Goal: Task Accomplishment & Management: Manage account settings

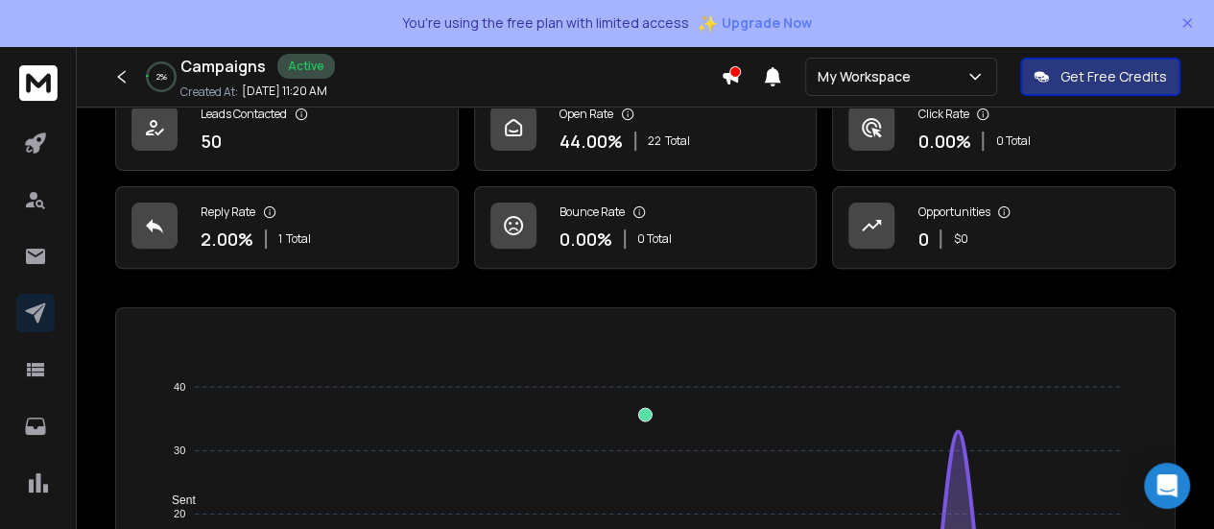
scroll to position [209, 0]
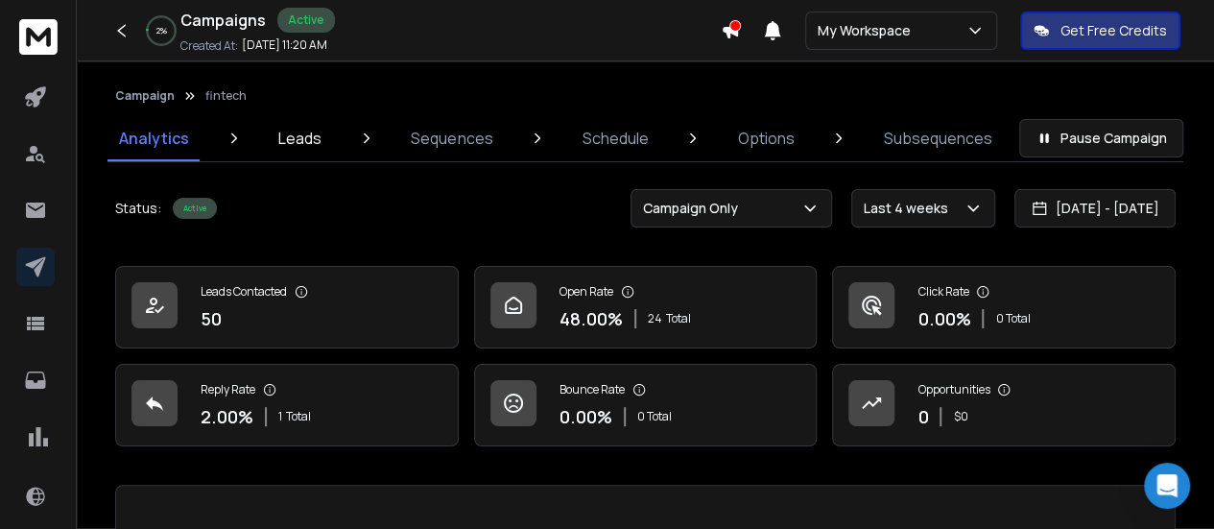
click at [306, 134] on p "Leads" at bounding box center [299, 138] width 43 height 23
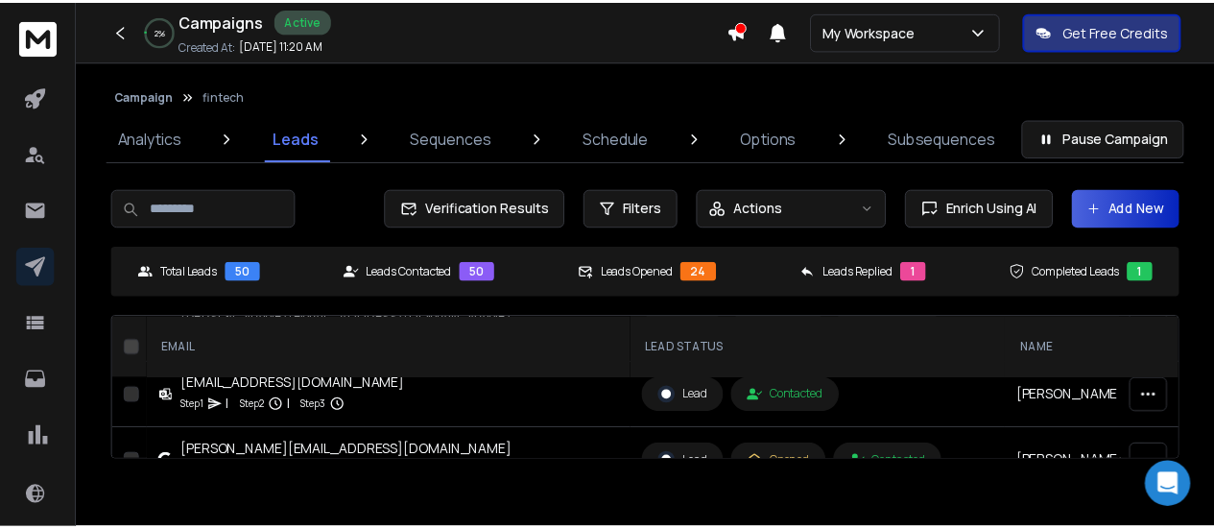
scroll to position [545, 0]
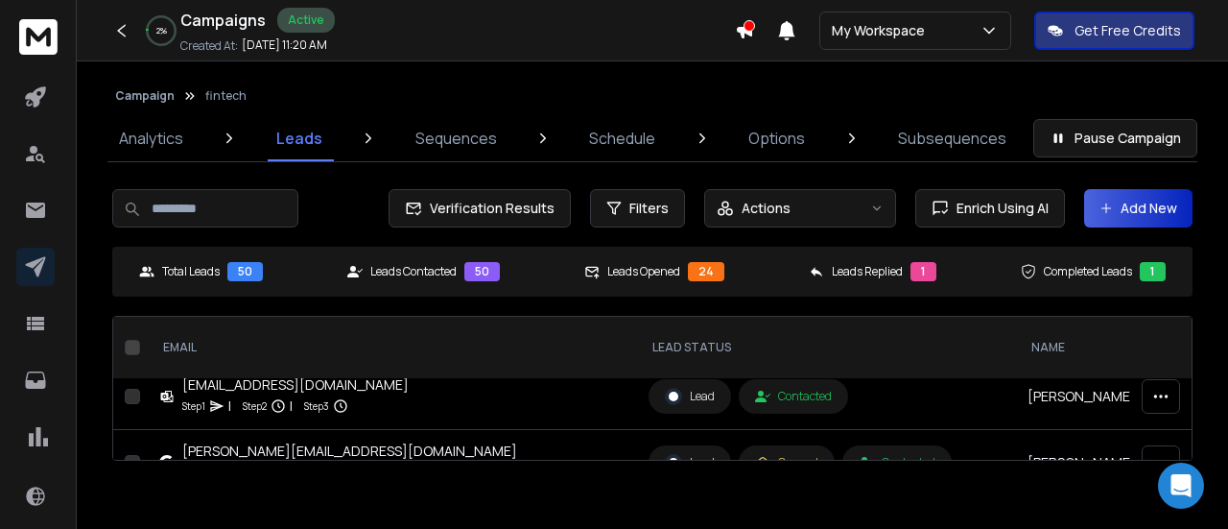
click at [83, 146] on div "Campaign fintech Analytics Leads Sequences Schedule Options Subsequences Pause …" at bounding box center [652, 264] width 1151 height 407
click at [1162, 207] on button "Add New" at bounding box center [1138, 208] width 108 height 38
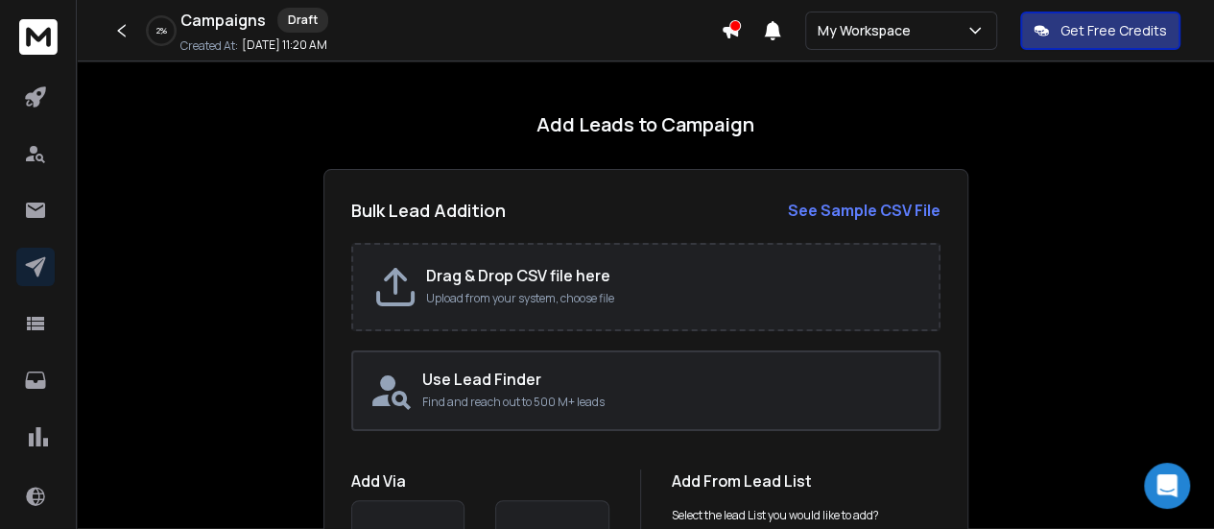
click at [468, 309] on div "Drag & Drop CSV file here Upload from your system, choose file" at bounding box center [672, 287] width 493 height 46
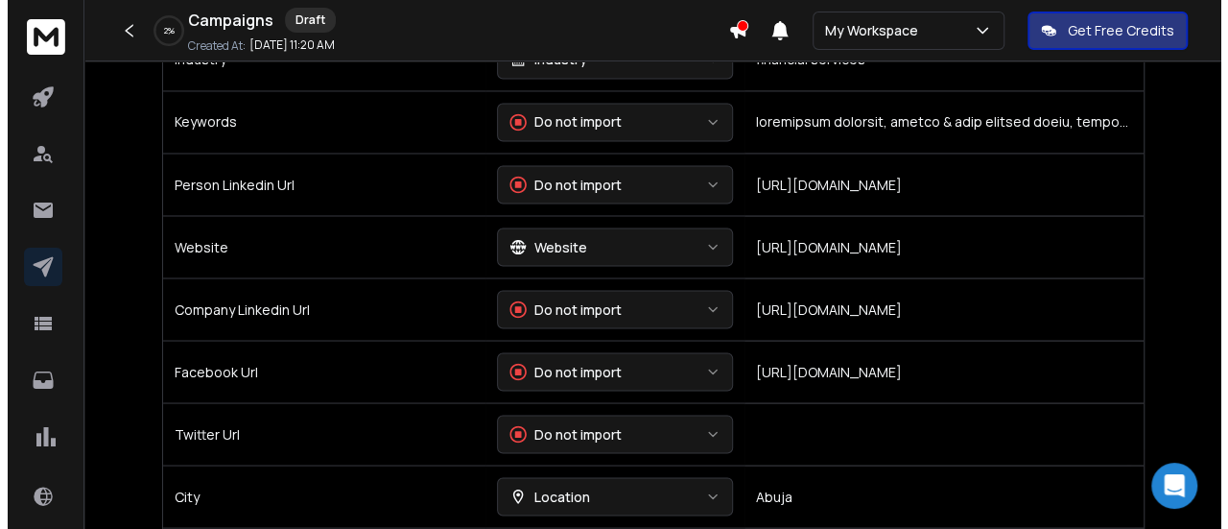
scroll to position [1612, 0]
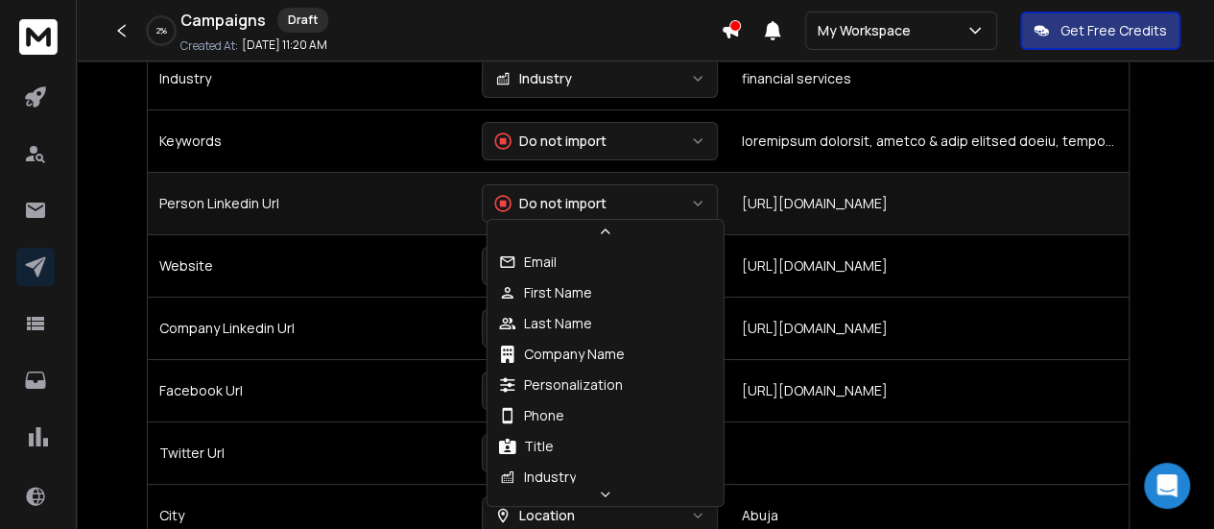
click at [716, 186] on button "Do not import" at bounding box center [600, 203] width 236 height 38
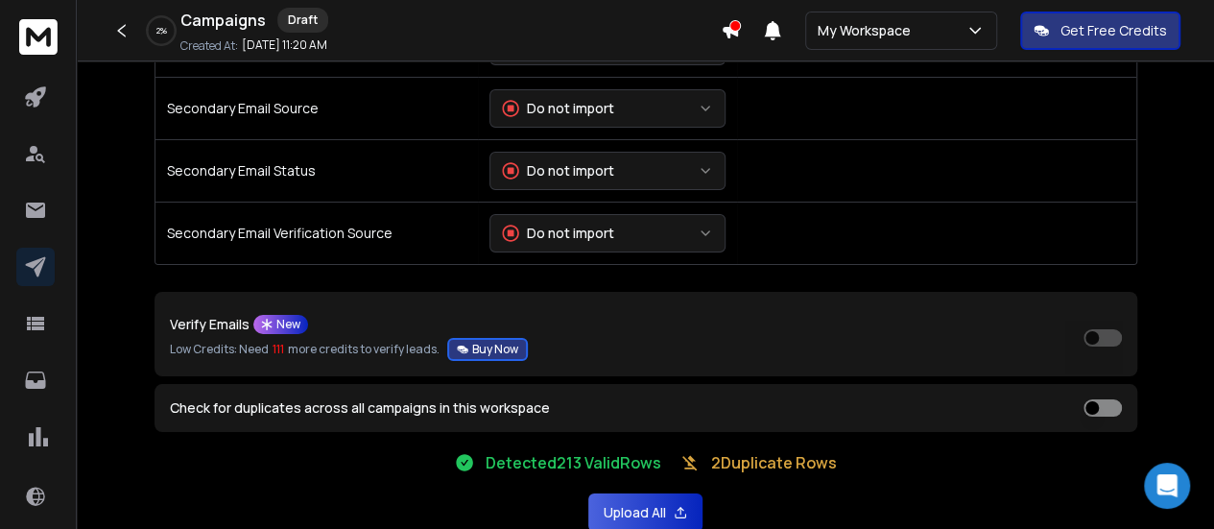
scroll to position [3406, 0]
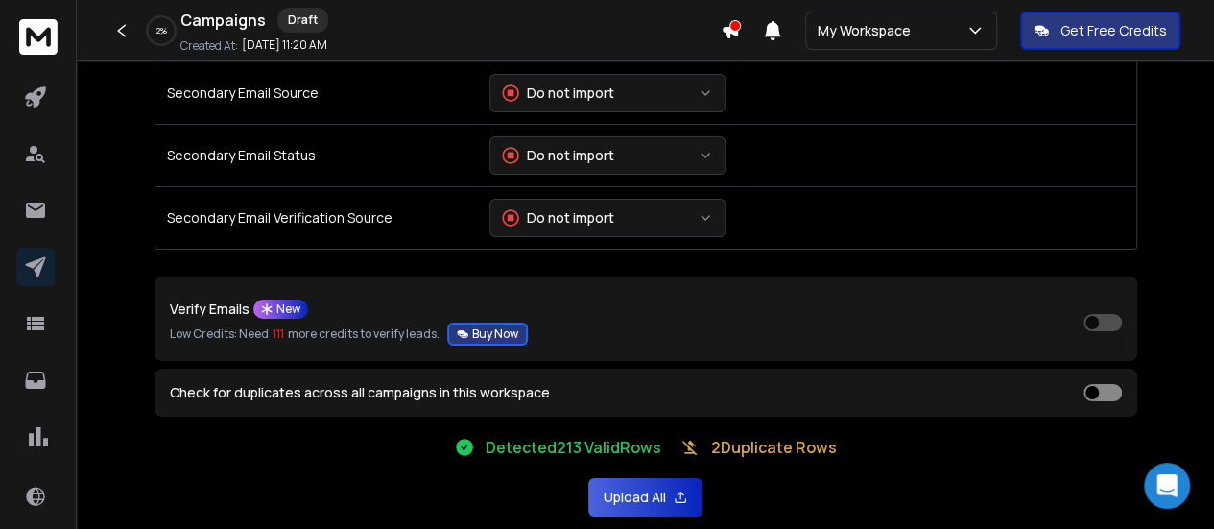
click at [659, 492] on button "Upload All" at bounding box center [645, 497] width 114 height 38
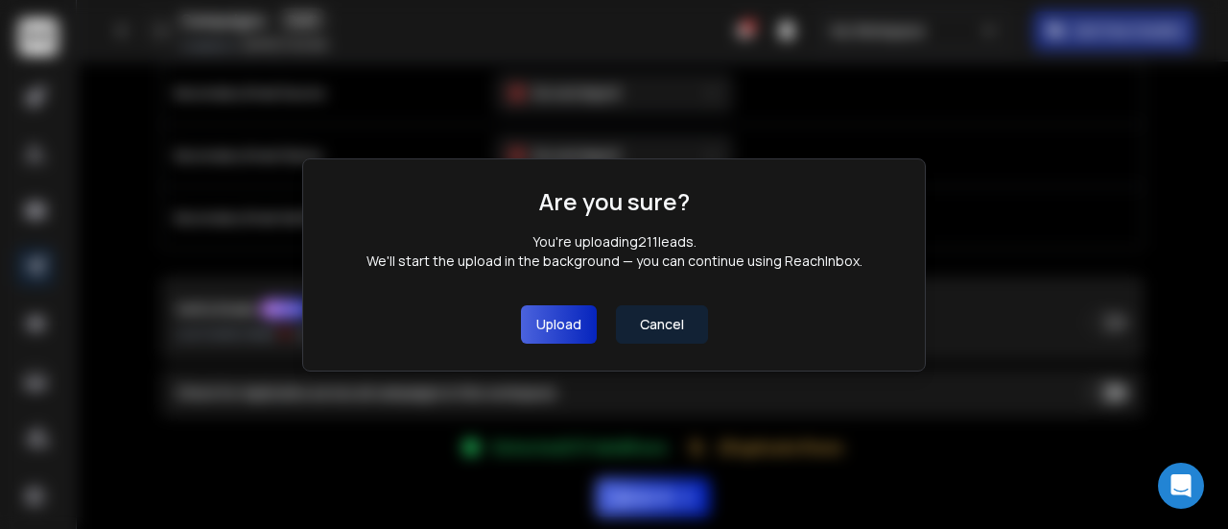
click at [555, 329] on button "Upload" at bounding box center [559, 324] width 76 height 38
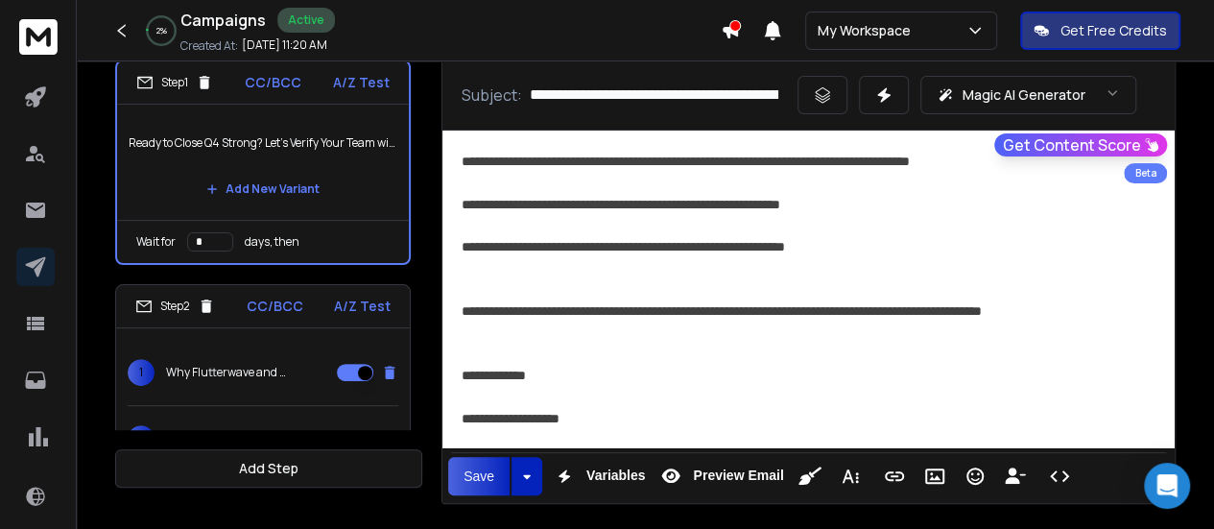
scroll to position [311, 0]
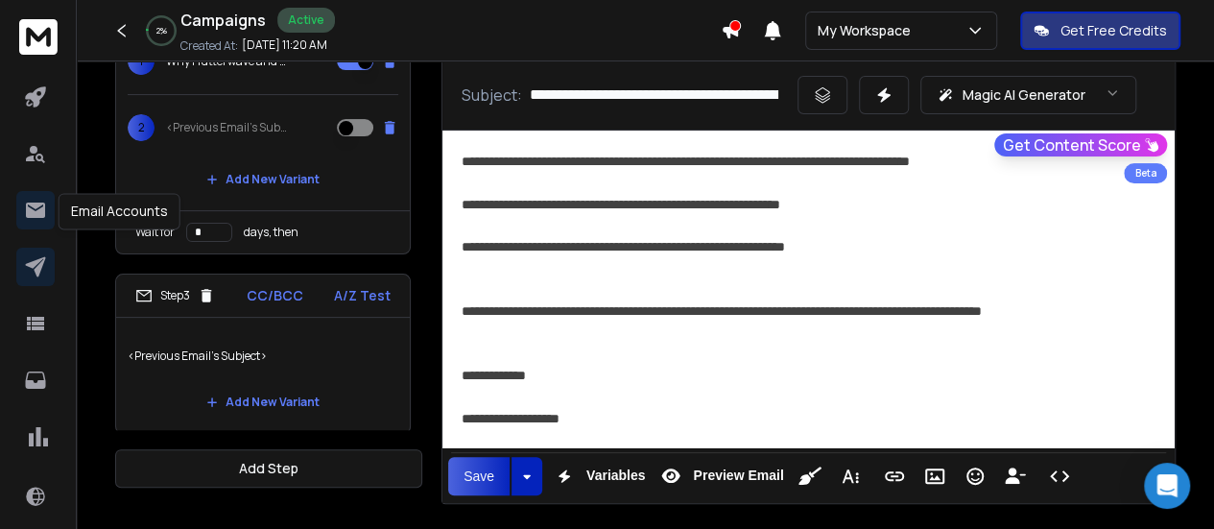
click at [32, 204] on icon at bounding box center [35, 209] width 19 height 15
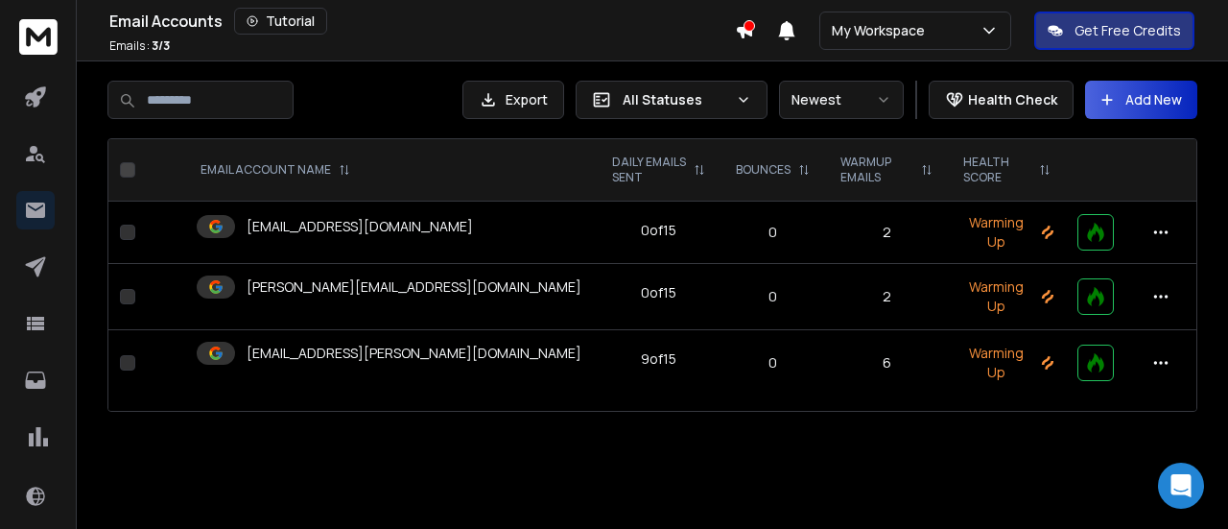
click at [641, 287] on div "0 of 15" at bounding box center [658, 292] width 35 height 19
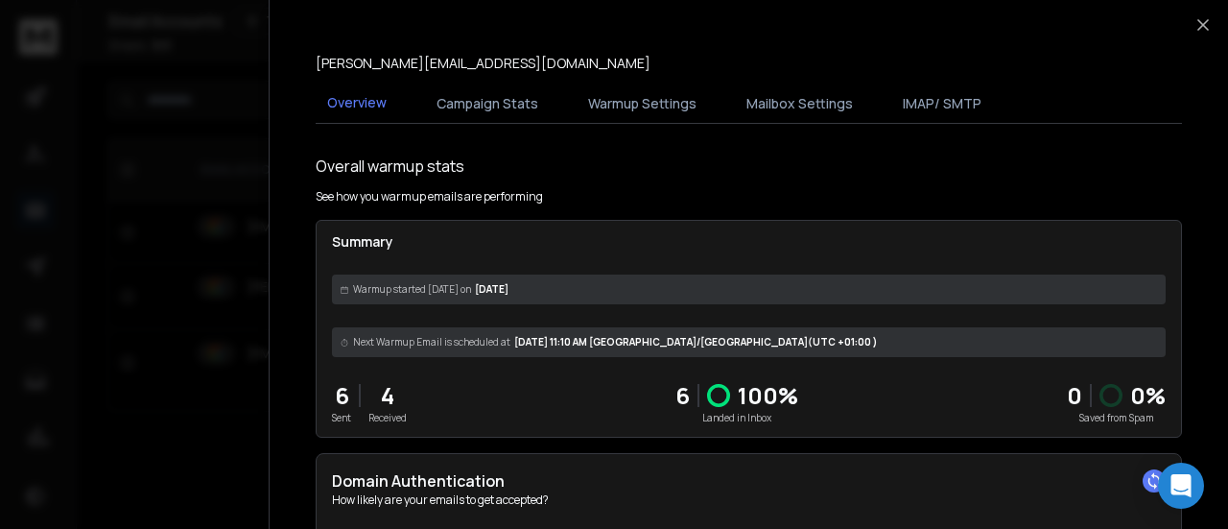
click at [316, 82] on button "Overview" at bounding box center [357, 104] width 83 height 44
drag, startPoint x: 934, startPoint y: 172, endPoint x: 820, endPoint y: 113, distance: 128.3
click at [934, 172] on div "Overall warmup stats See how you warmup emails are performing" at bounding box center [749, 179] width 866 height 50
click at [784, 99] on button "Mailbox Settings" at bounding box center [800, 104] width 130 height 42
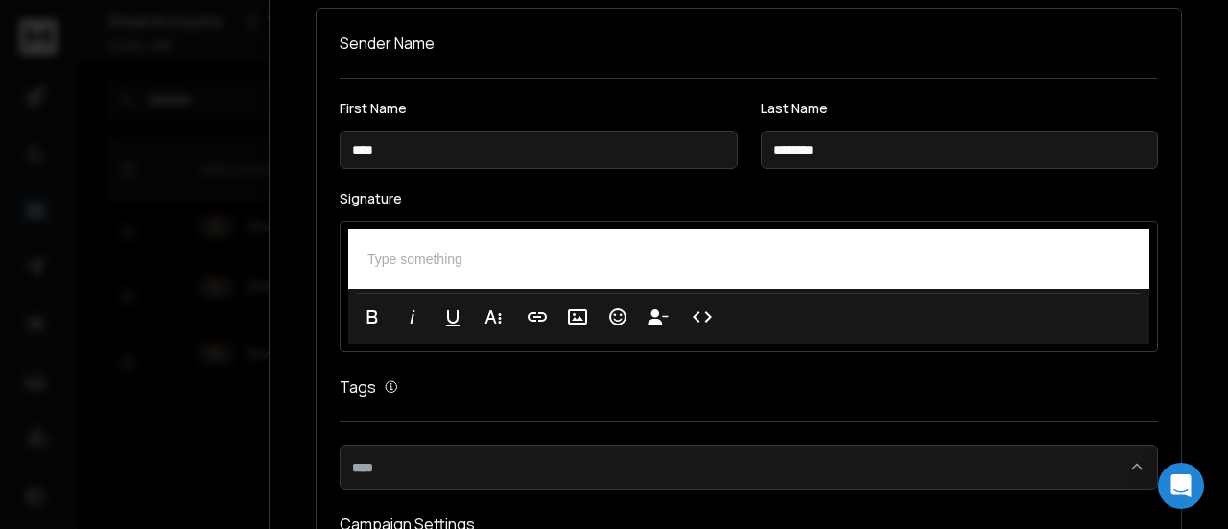
scroll to position [132, 0]
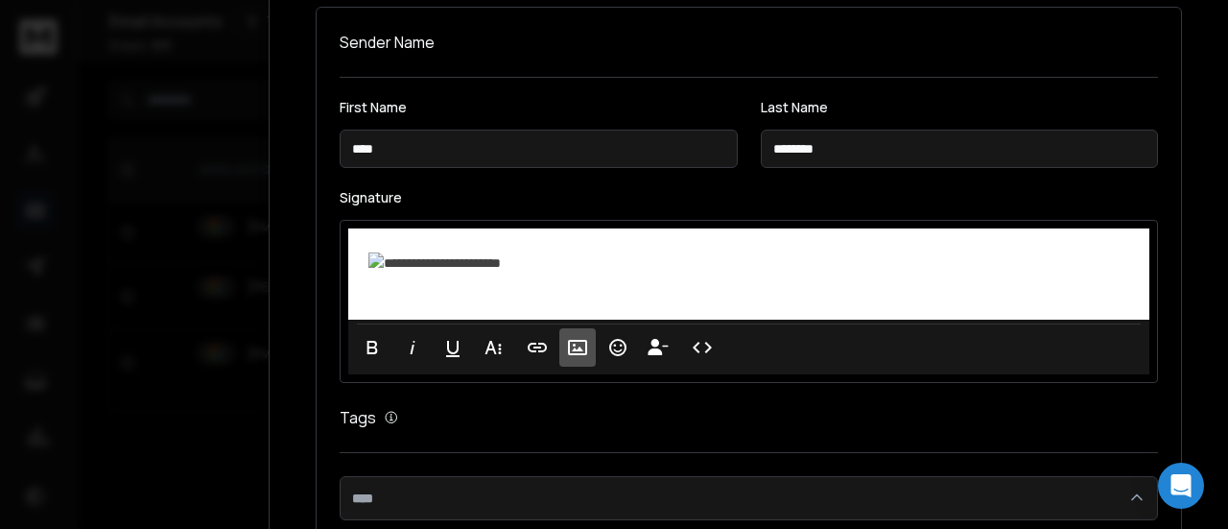
click at [579, 336] on icon "button" at bounding box center [577, 347] width 23 height 23
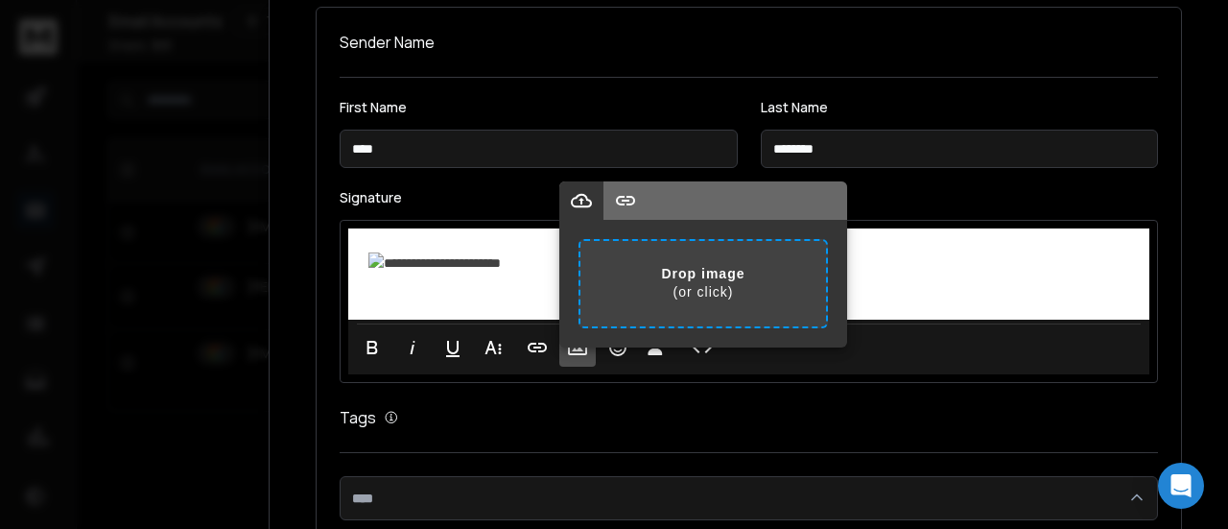
click at [391, 256] on img at bounding box center [748, 262] width 763 height 21
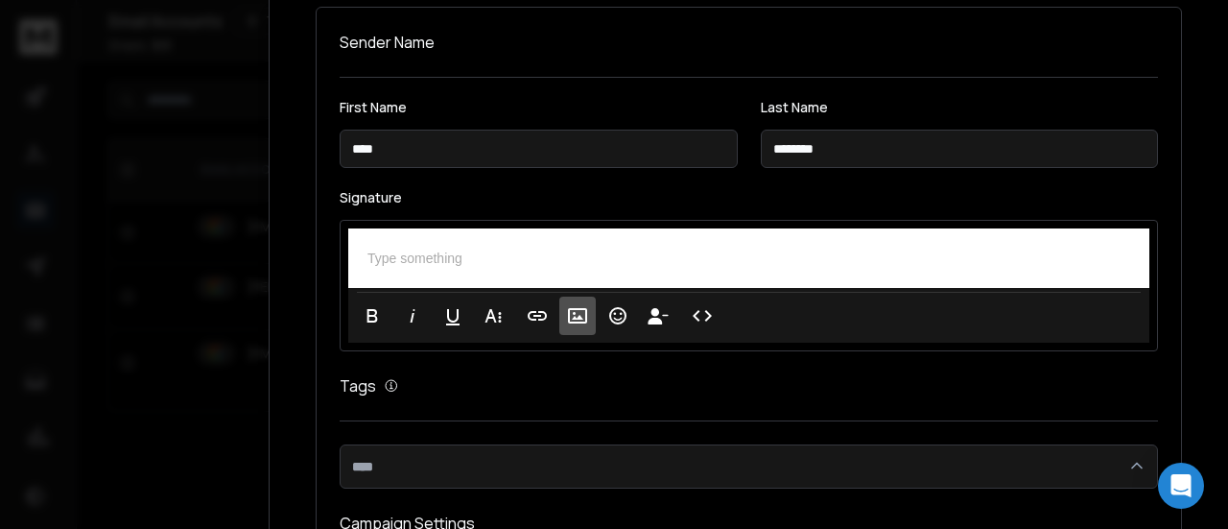
click at [576, 321] on icon "button" at bounding box center [577, 315] width 19 height 15
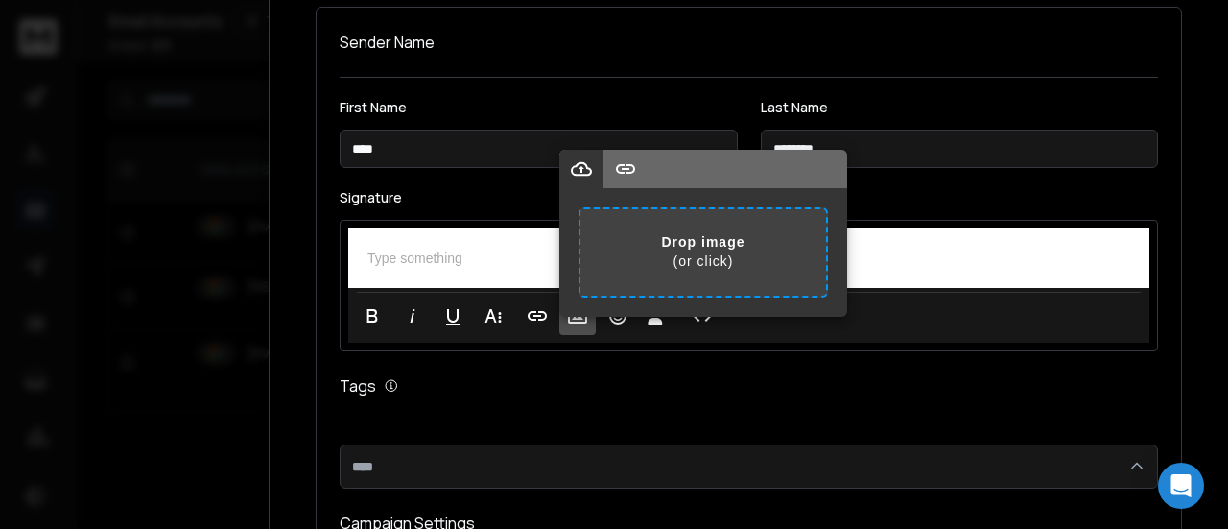
click at [671, 258] on input "file" at bounding box center [703, 251] width 246 height 85
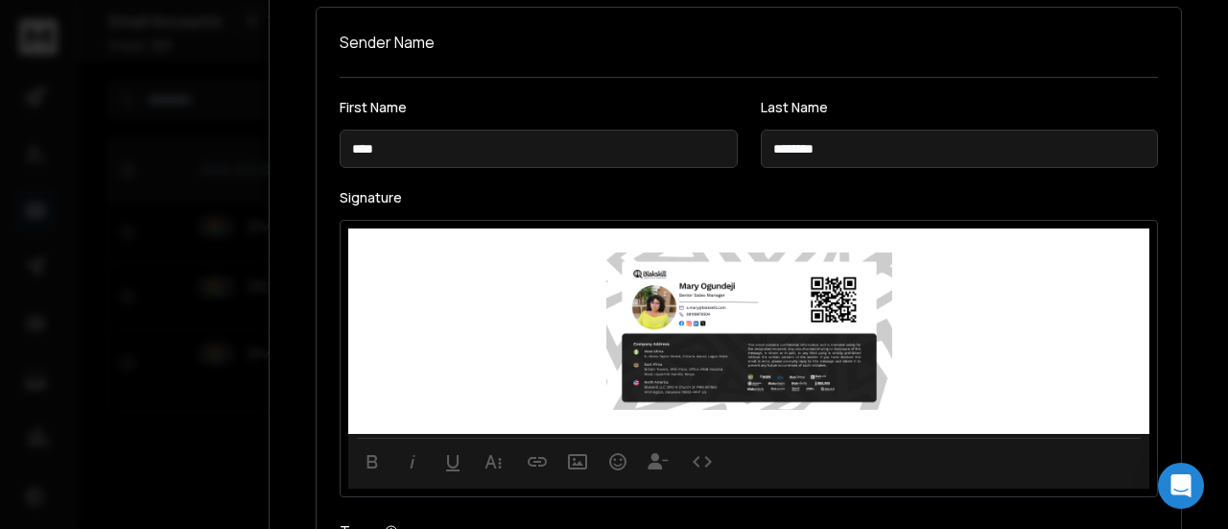
drag, startPoint x: 599, startPoint y: 406, endPoint x: 539, endPoint y: 431, distance: 64.5
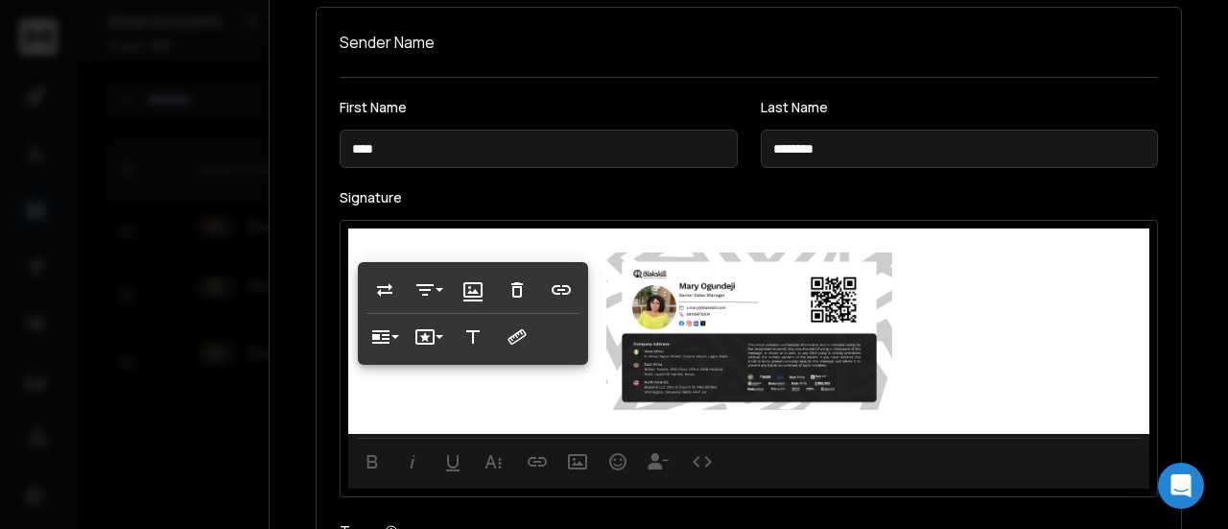
click at [612, 385] on img at bounding box center [749, 330] width 288 height 157
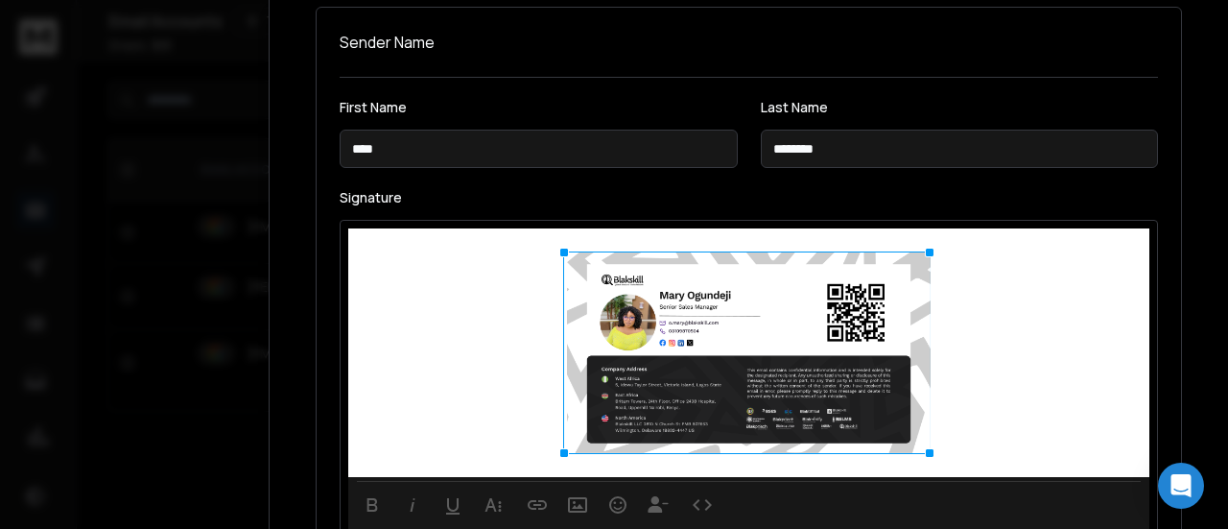
drag, startPoint x: 602, startPoint y: 408, endPoint x: 525, endPoint y: 419, distance: 78.6
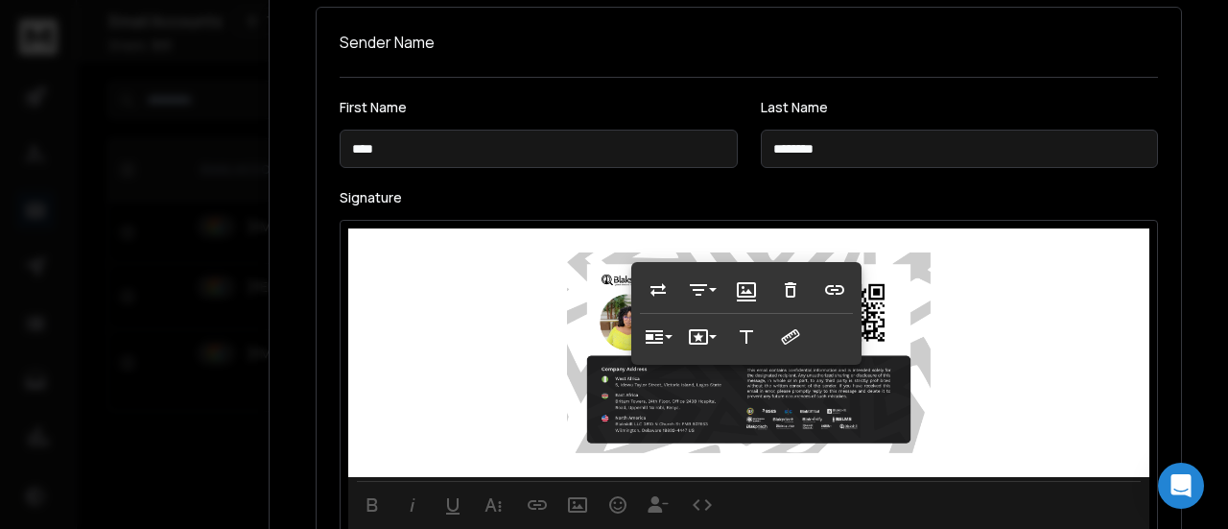
click at [466, 376] on div at bounding box center [748, 352] width 763 height 201
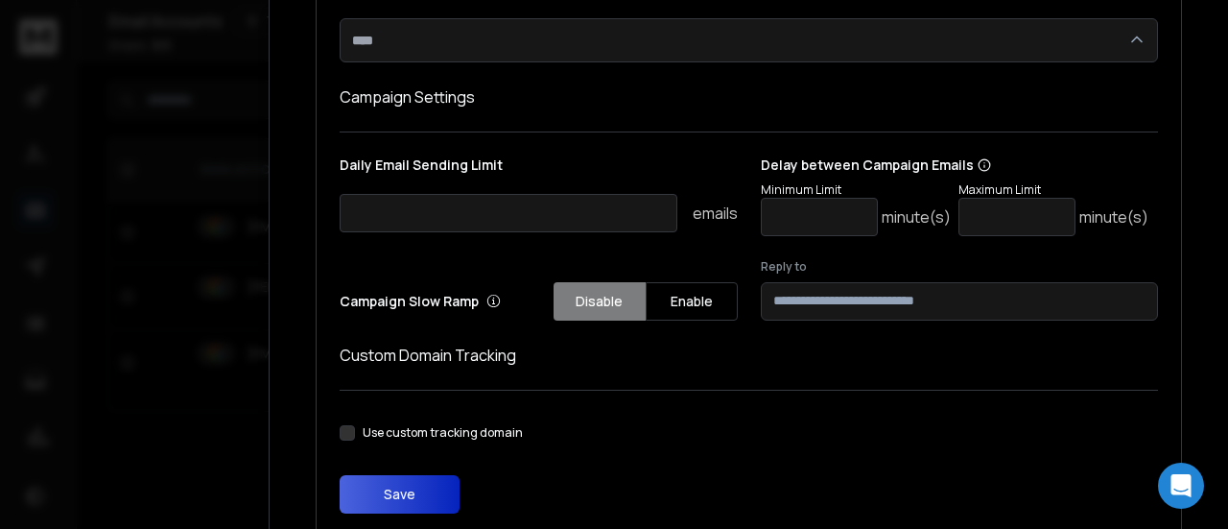
scroll to position [749, 0]
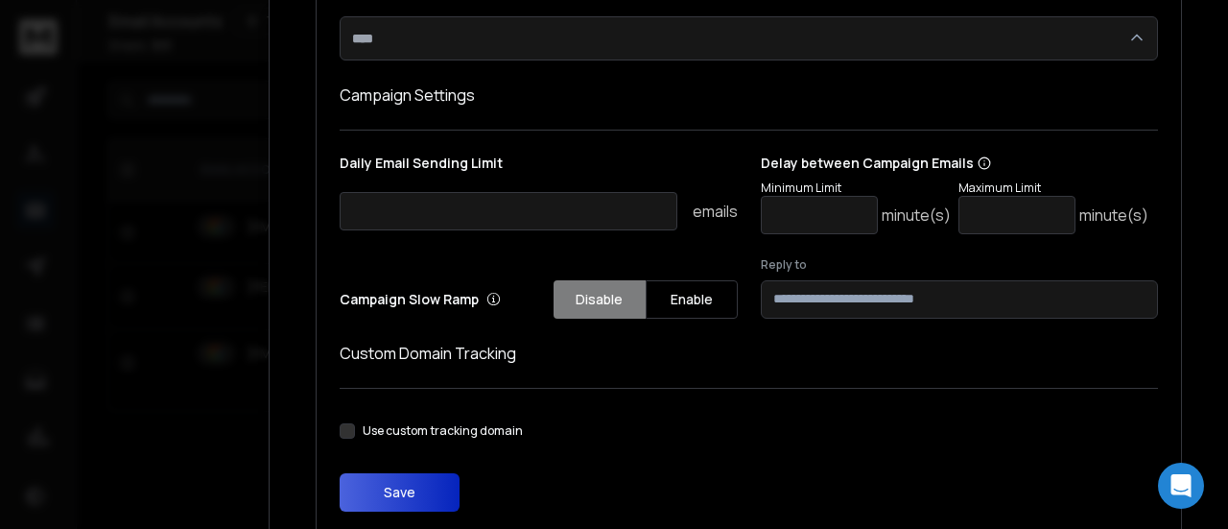
click at [505, 210] on input "**" at bounding box center [509, 211] width 338 height 38
type input "**"
click at [401, 488] on button "Save" at bounding box center [400, 492] width 120 height 38
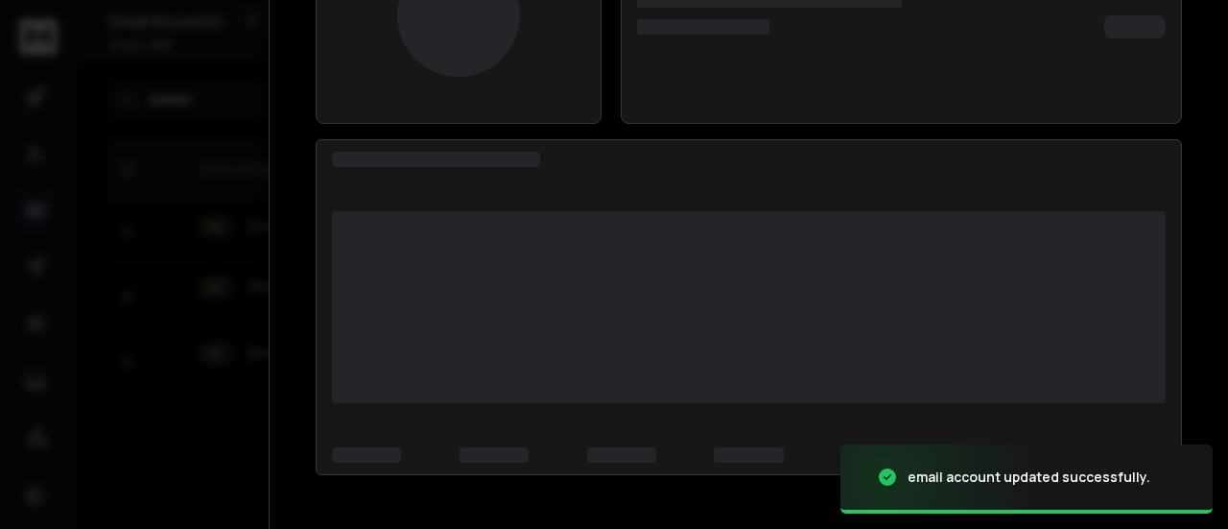
scroll to position [734, 0]
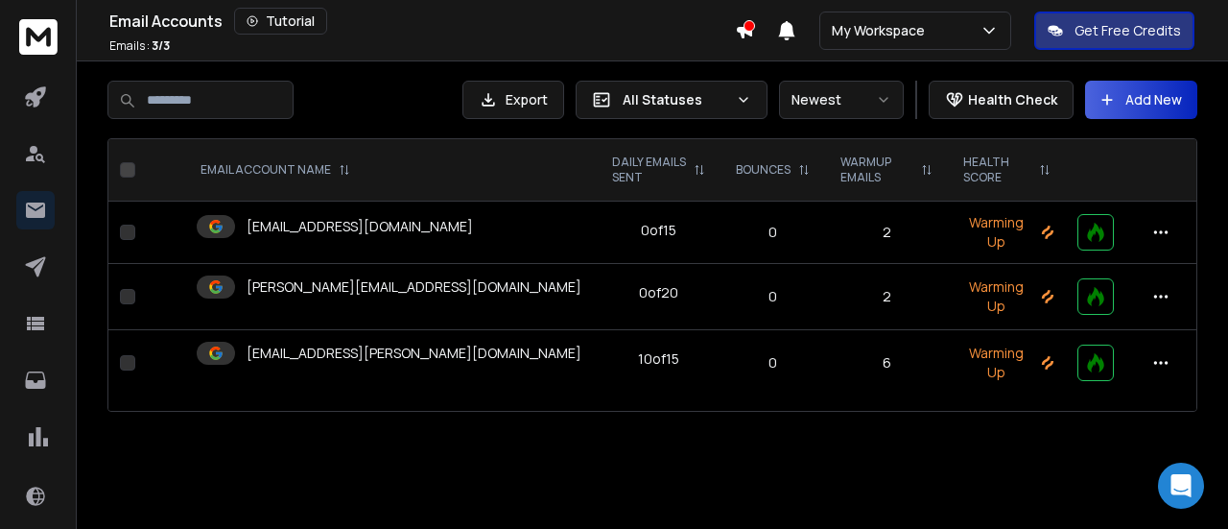
click at [868, 369] on td "6" at bounding box center [886, 363] width 123 height 66
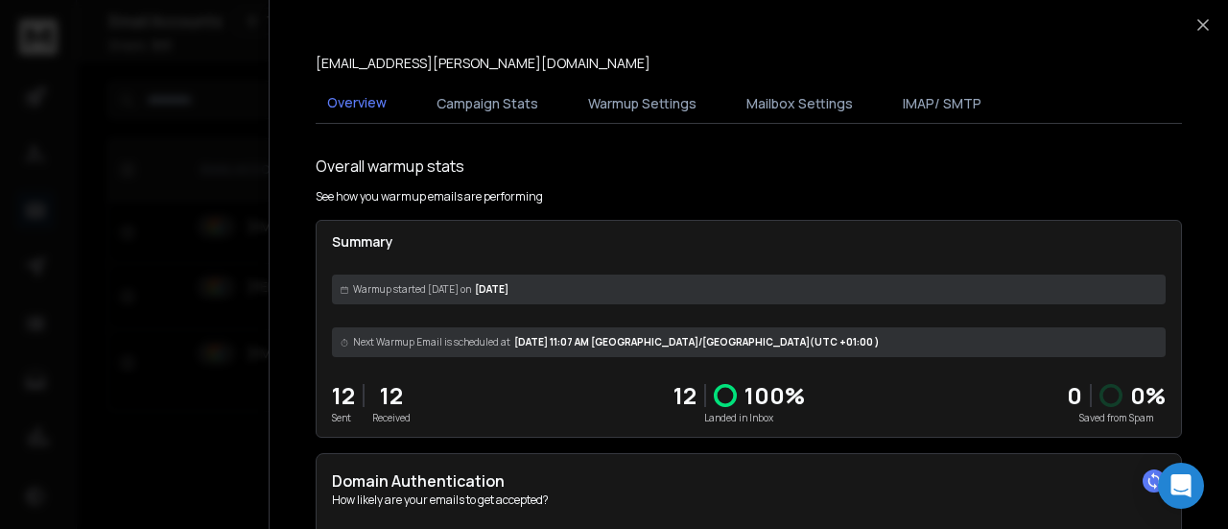
click at [750, 95] on button "Mailbox Settings" at bounding box center [800, 104] width 130 height 42
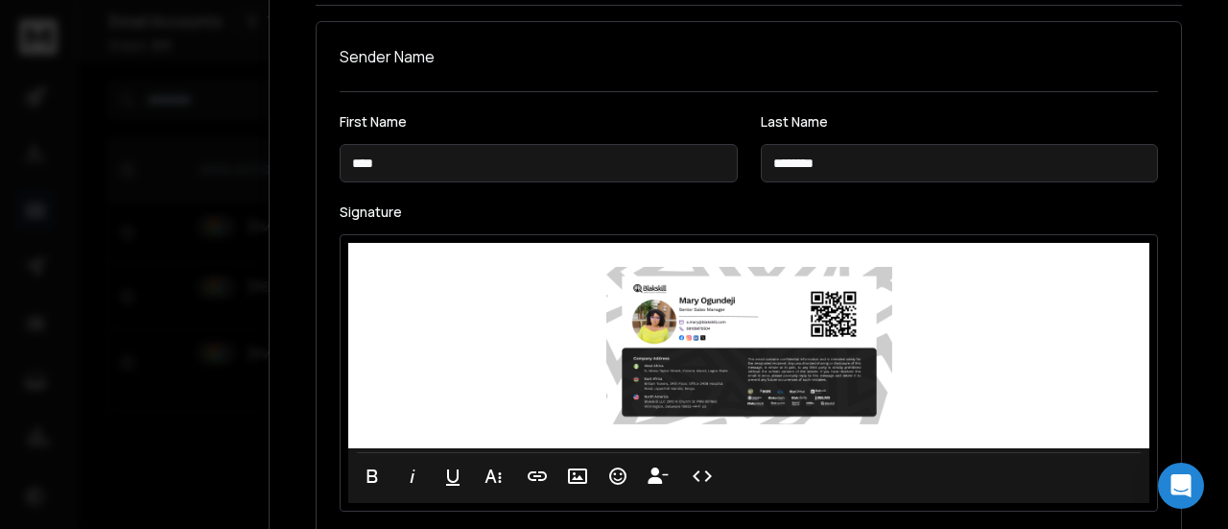
scroll to position [134, 0]
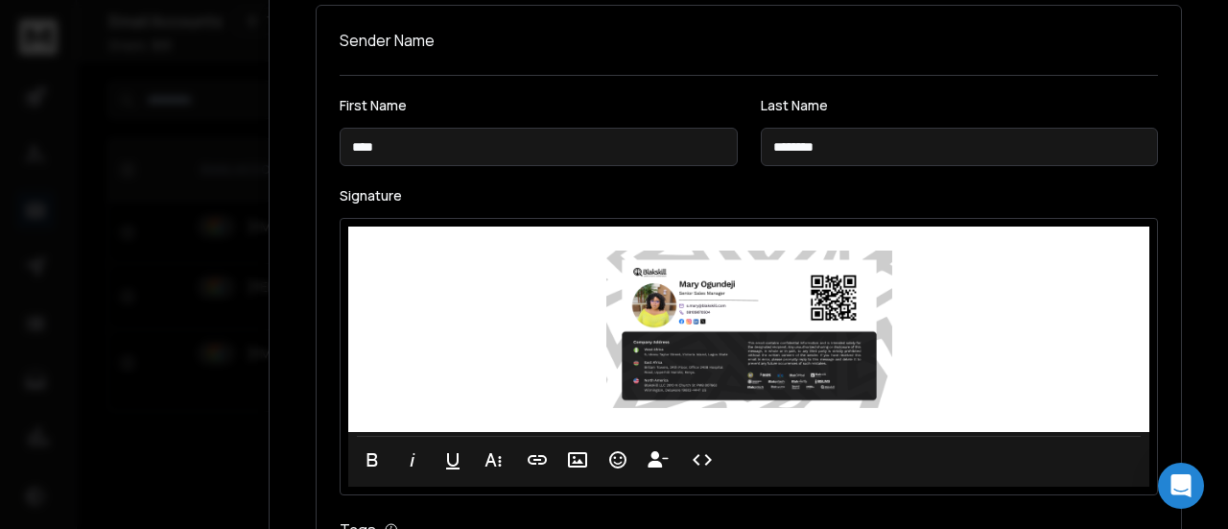
click at [655, 274] on img at bounding box center [749, 328] width 288 height 157
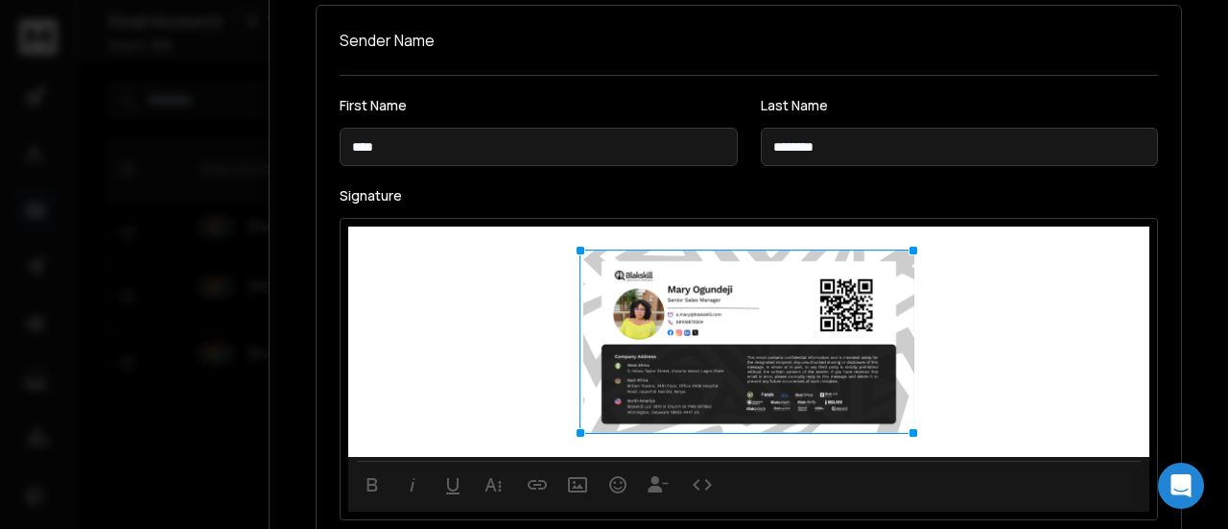
drag, startPoint x: 602, startPoint y: 408, endPoint x: 551, endPoint y: 438, distance: 59.4
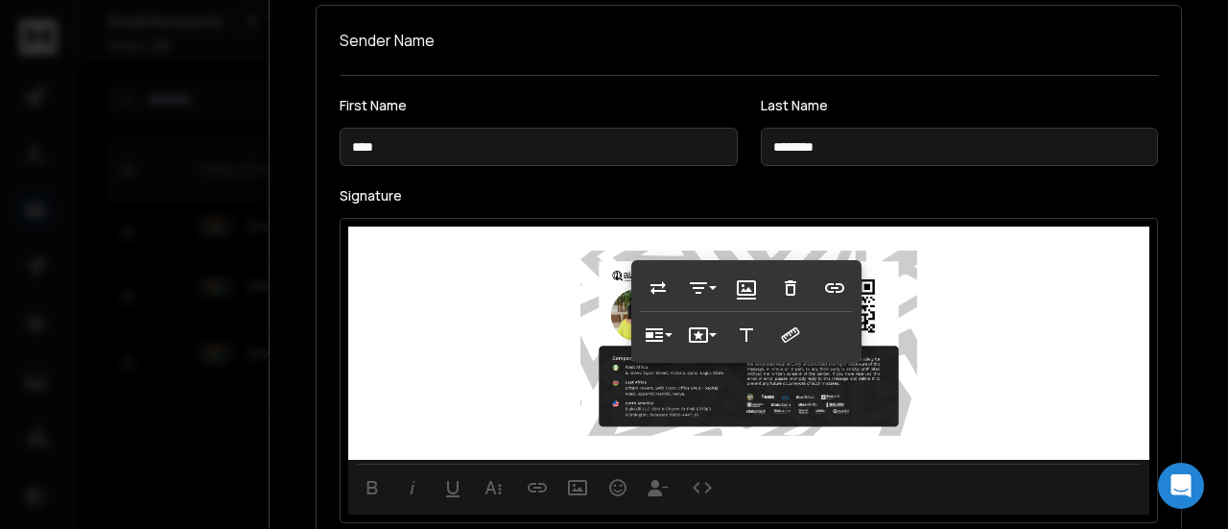
click at [412, 339] on div at bounding box center [748, 342] width 763 height 185
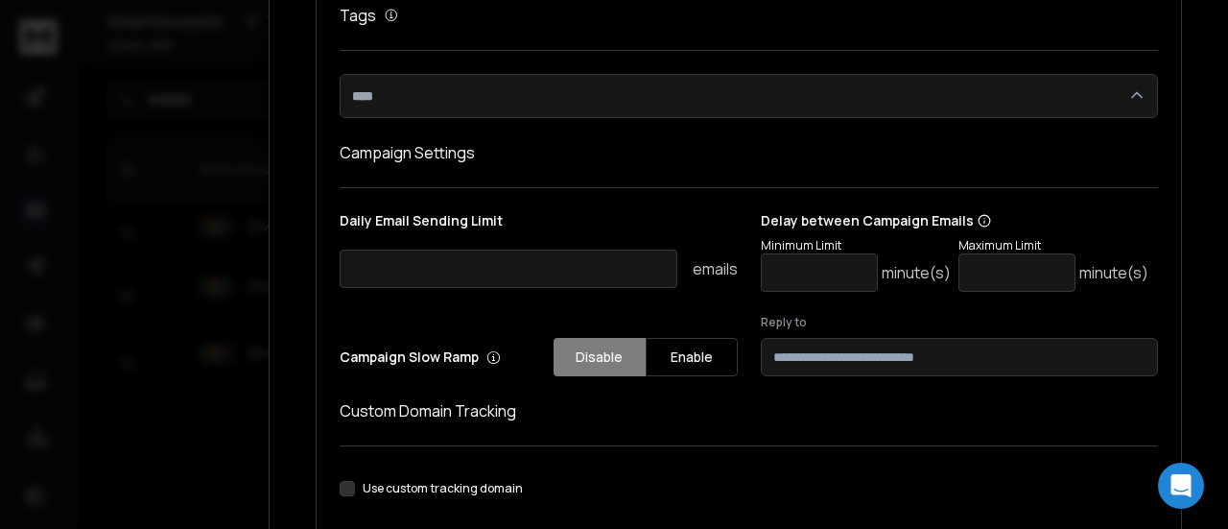
scroll to position [682, 0]
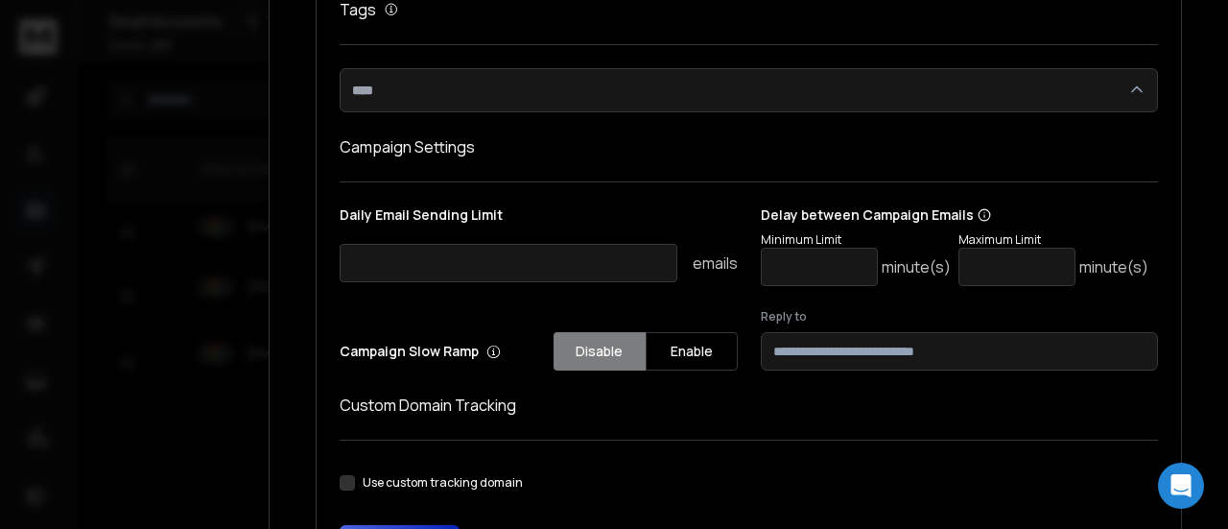
click at [387, 269] on input "**" at bounding box center [509, 263] width 338 height 38
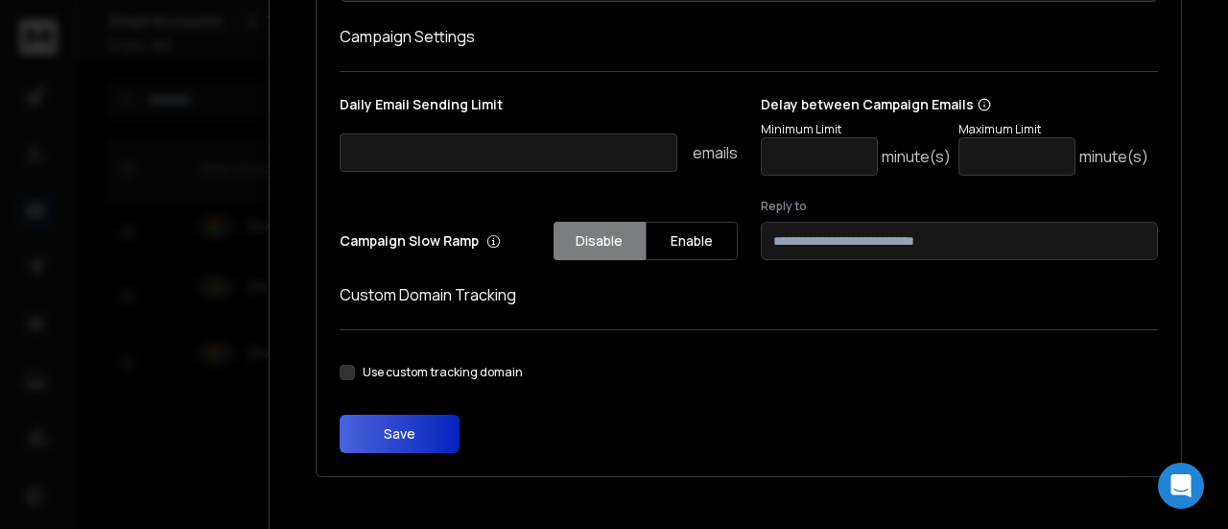
type input "**"
click at [388, 439] on button "Save" at bounding box center [400, 433] width 120 height 38
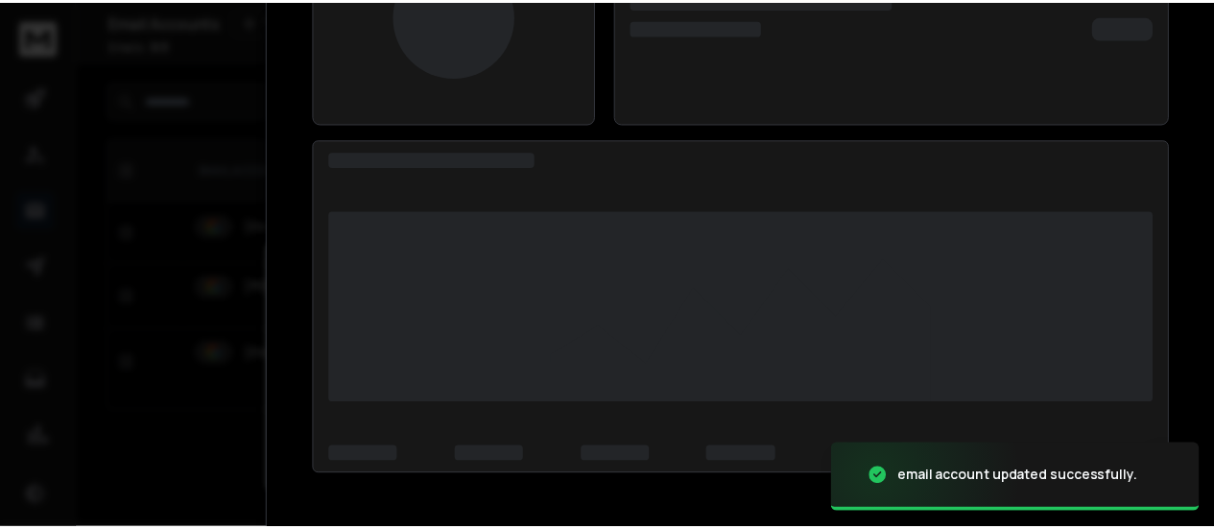
scroll to position [734, 0]
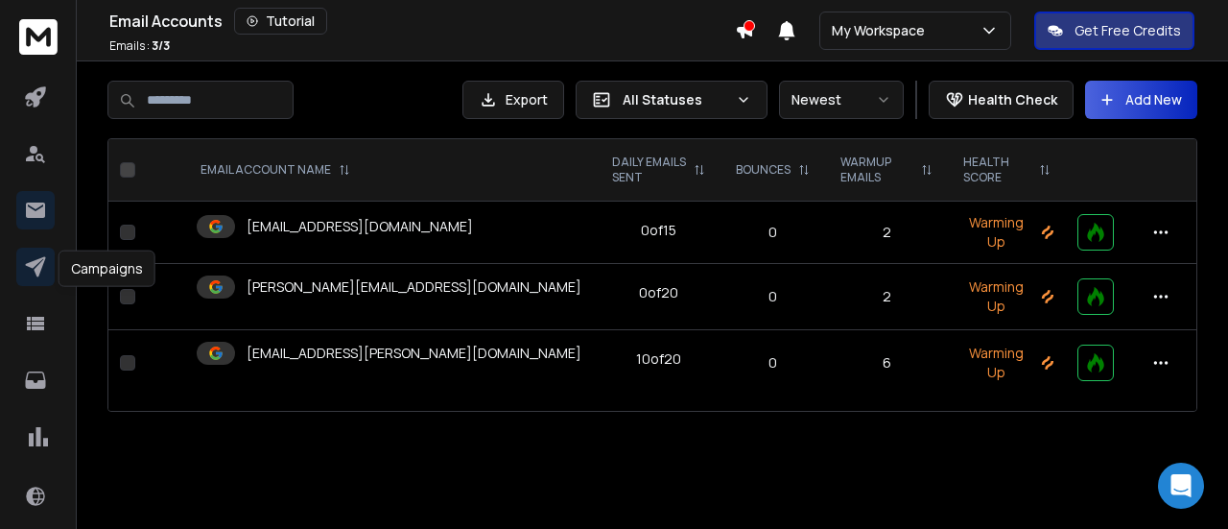
click at [39, 262] on icon at bounding box center [35, 267] width 20 height 20
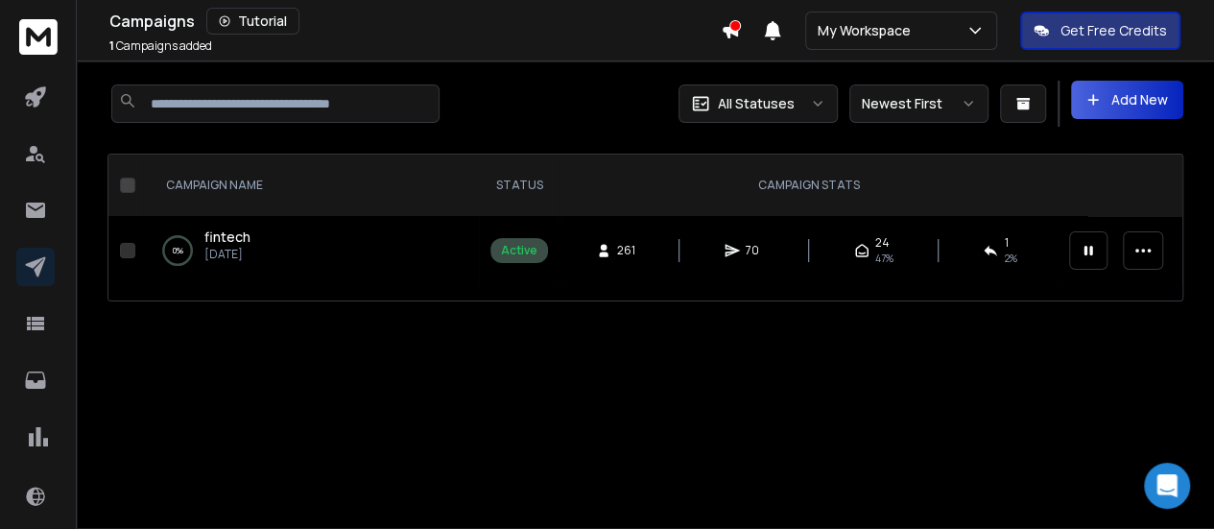
click at [227, 247] on p "5 days ago" at bounding box center [227, 254] width 46 height 15
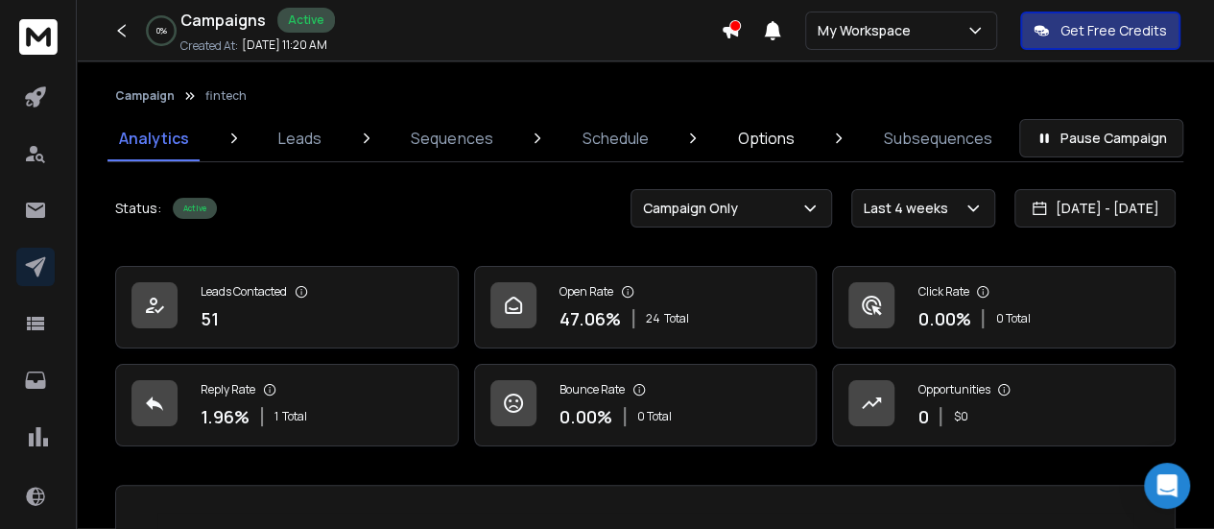
click at [772, 138] on p "Options" at bounding box center [766, 138] width 57 height 23
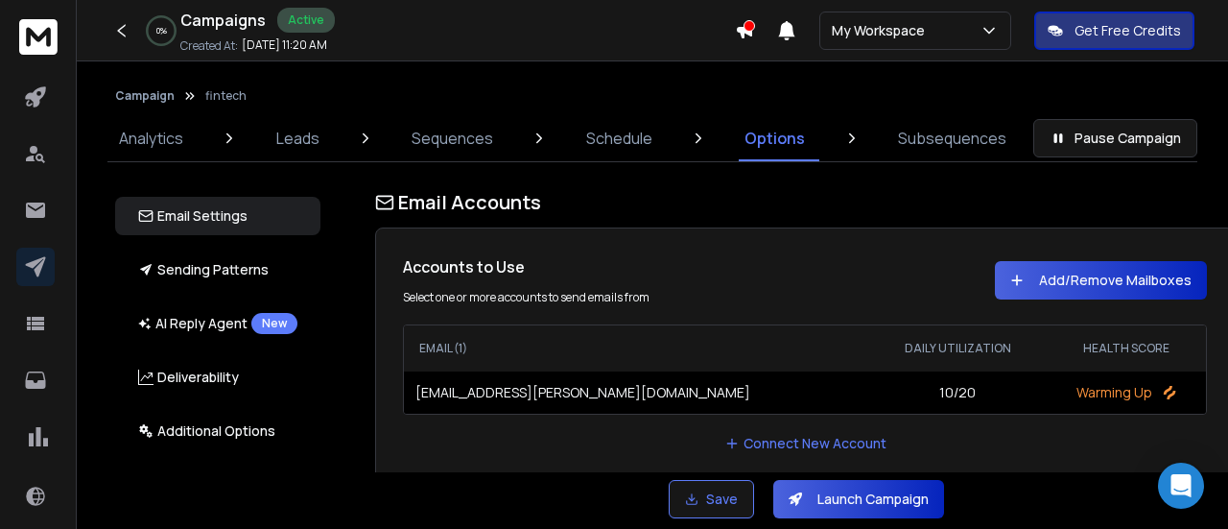
click at [1037, 281] on button "Add/Remove Mailboxes" at bounding box center [1101, 280] width 212 height 38
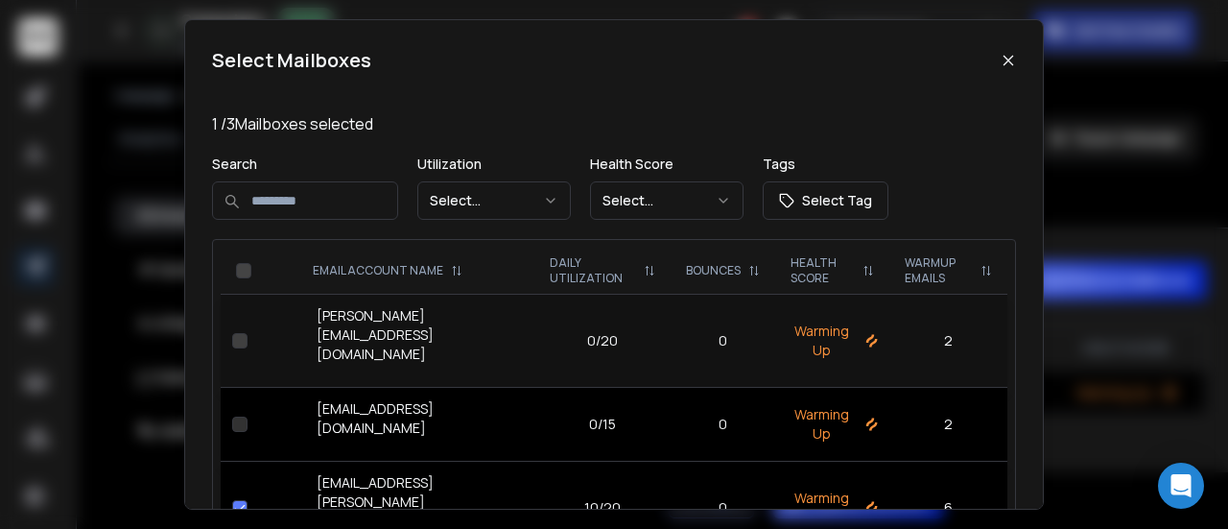
click at [246, 333] on button "button" at bounding box center [239, 340] width 15 height 15
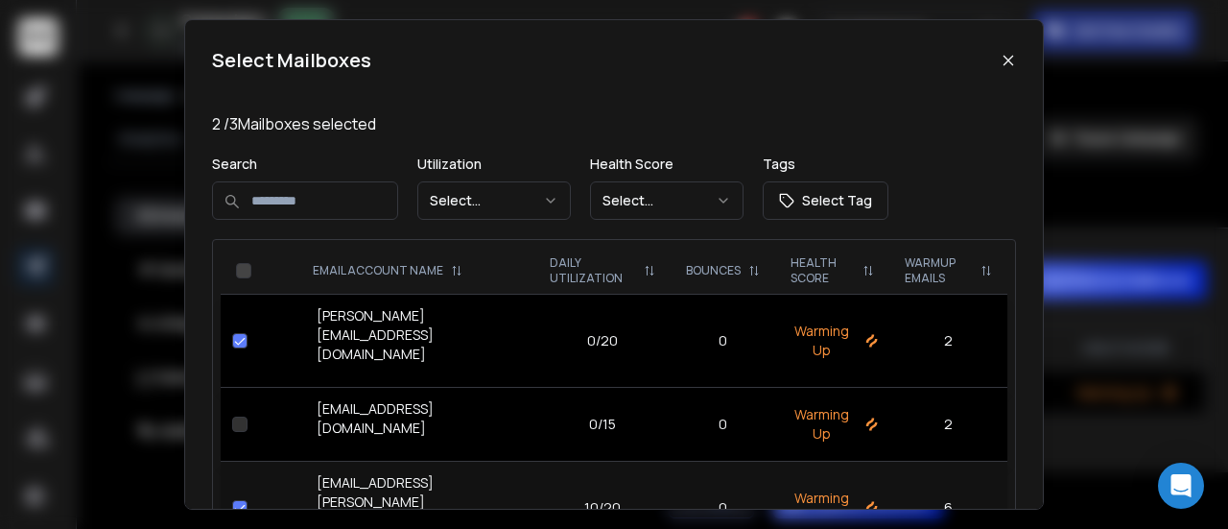
scroll to position [62, 0]
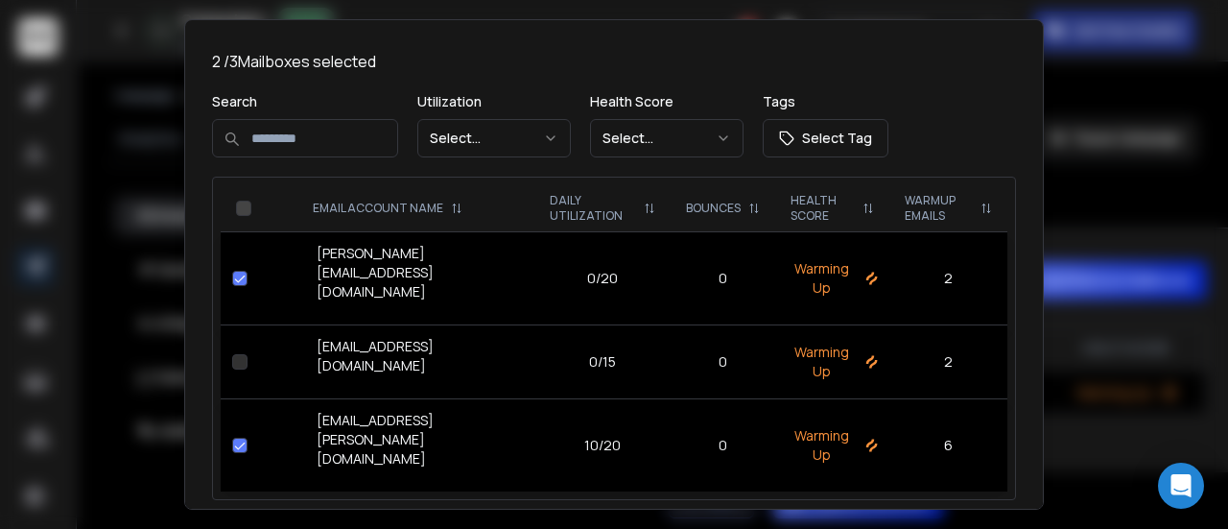
click at [248, 519] on button "Save" at bounding box center [243, 538] width 62 height 38
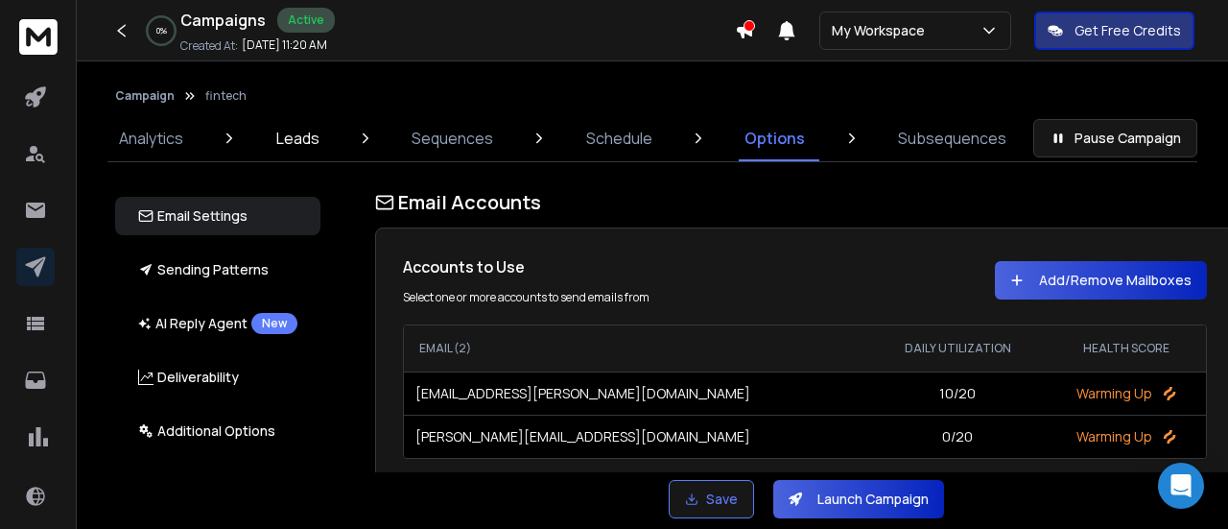
click at [287, 144] on p "Leads" at bounding box center [297, 138] width 43 height 23
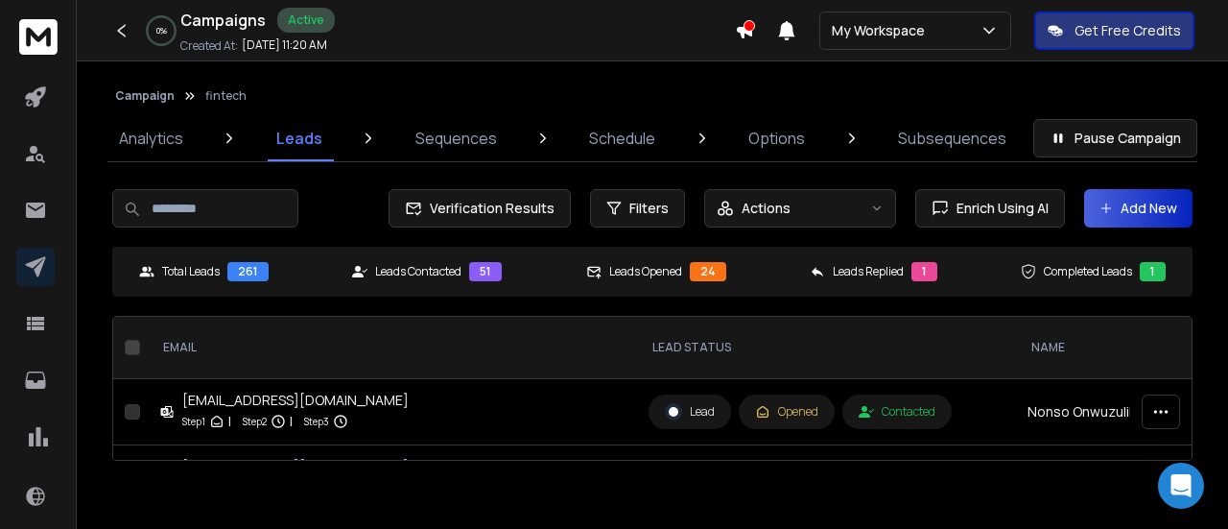
scroll to position [51, 0]
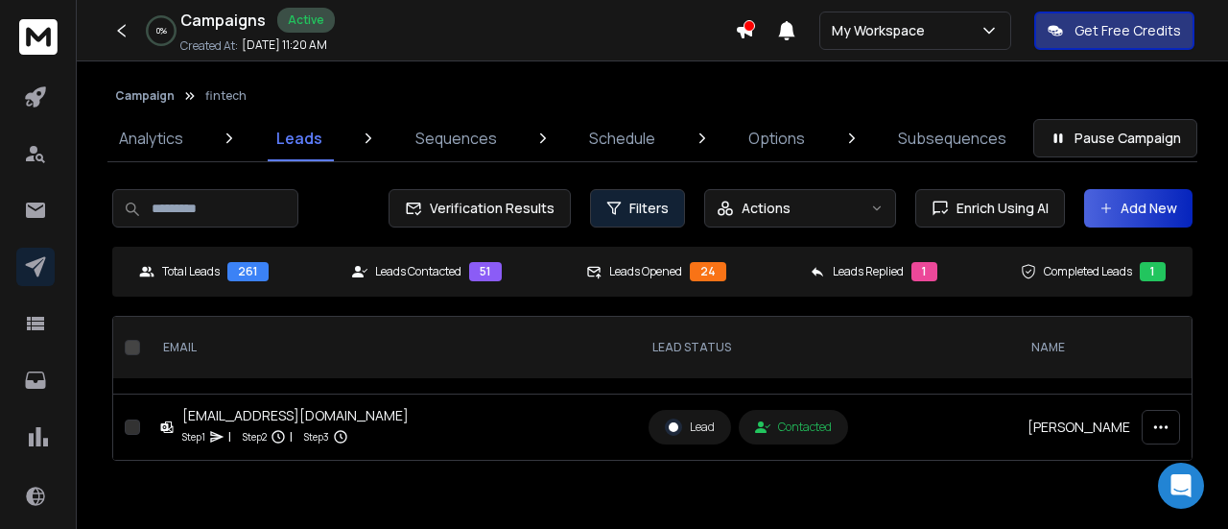
click at [649, 215] on span "Filters" at bounding box center [648, 208] width 39 height 19
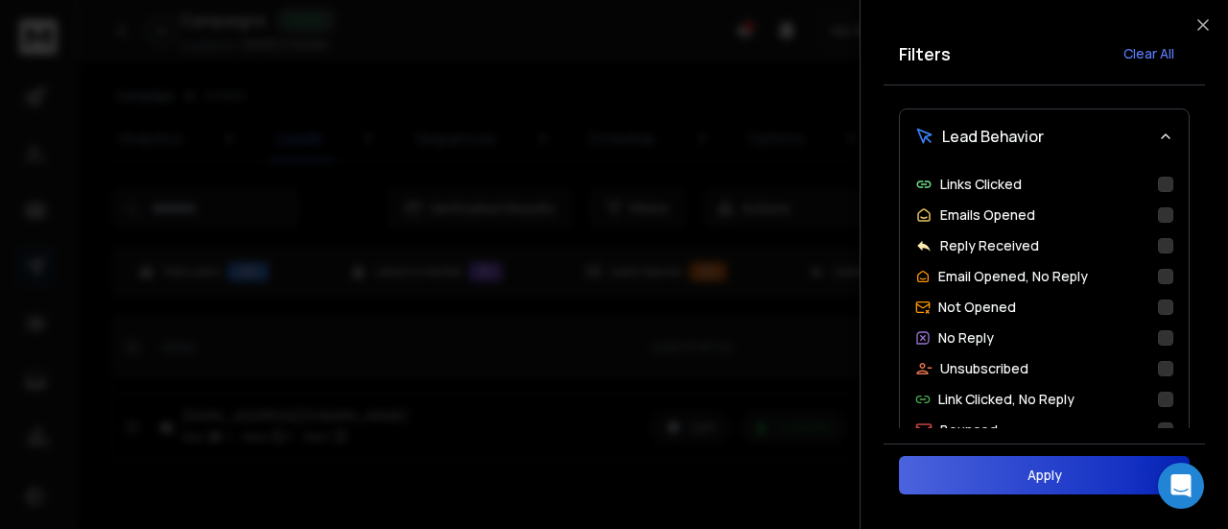
click at [958, 215] on p "Emails Opened" at bounding box center [987, 214] width 95 height 19
click at [1158, 215] on button "Emails Opened" at bounding box center [1165, 214] width 15 height 15
click at [1034, 478] on button "Apply" at bounding box center [1044, 475] width 291 height 38
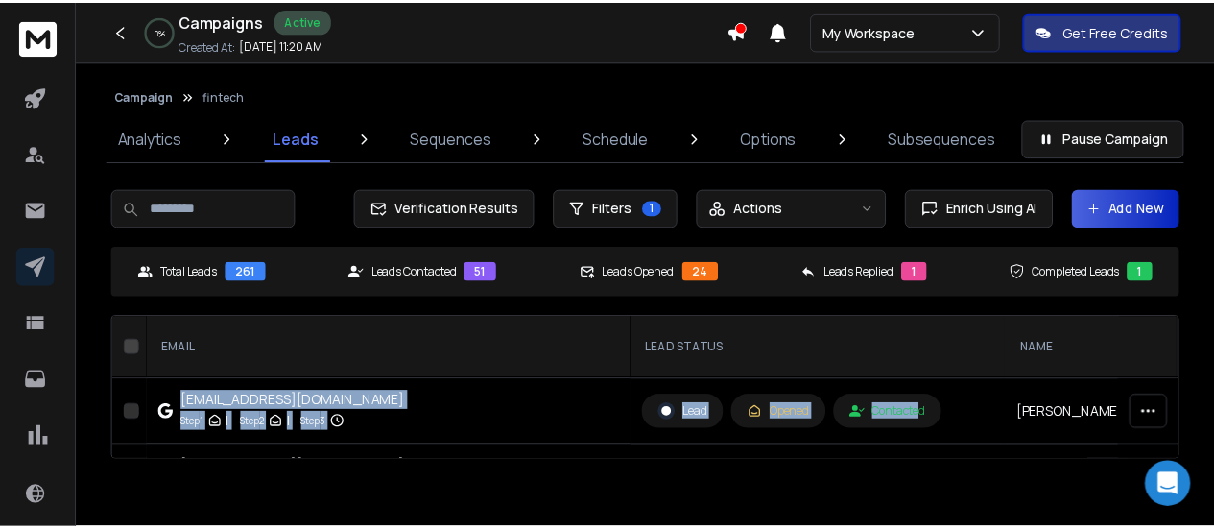
scroll to position [1528, 0]
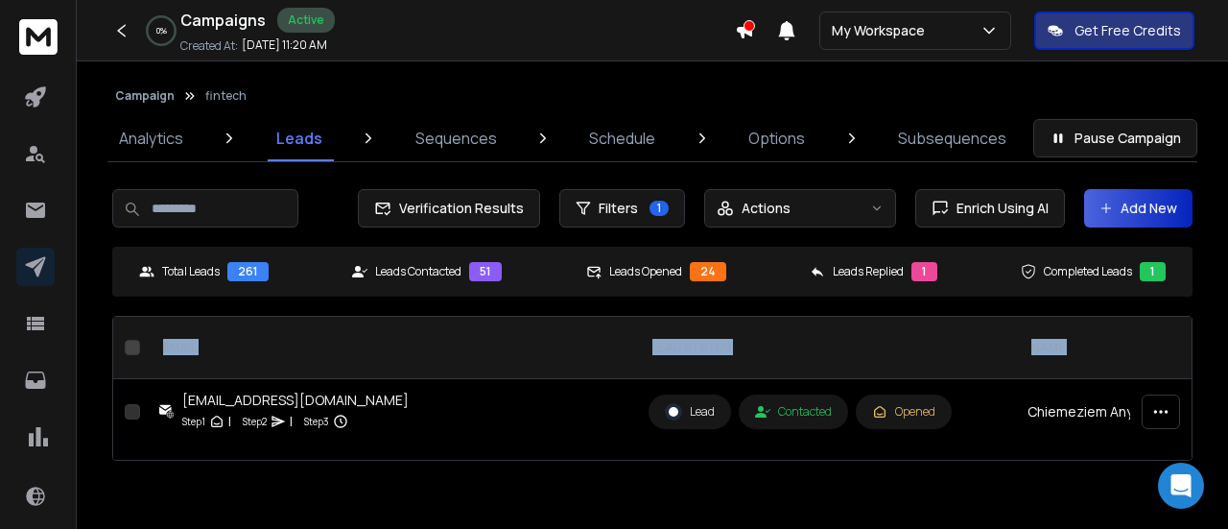
drag, startPoint x: 726, startPoint y: 440, endPoint x: 726, endPoint y: 477, distance: 36.5
click at [726, 477] on div "ReferralStack Unlock AI-powered affiliate growth Lifetime Deals available! Clai…" at bounding box center [614, 264] width 1228 height 529
click at [719, 479] on div "ReferralStack Unlock AI-powered affiliate growth Lifetime Deals available! Clai…" at bounding box center [614, 264] width 1228 height 529
click at [788, 339] on th "LEAD STATUS" at bounding box center [826, 348] width 379 height 62
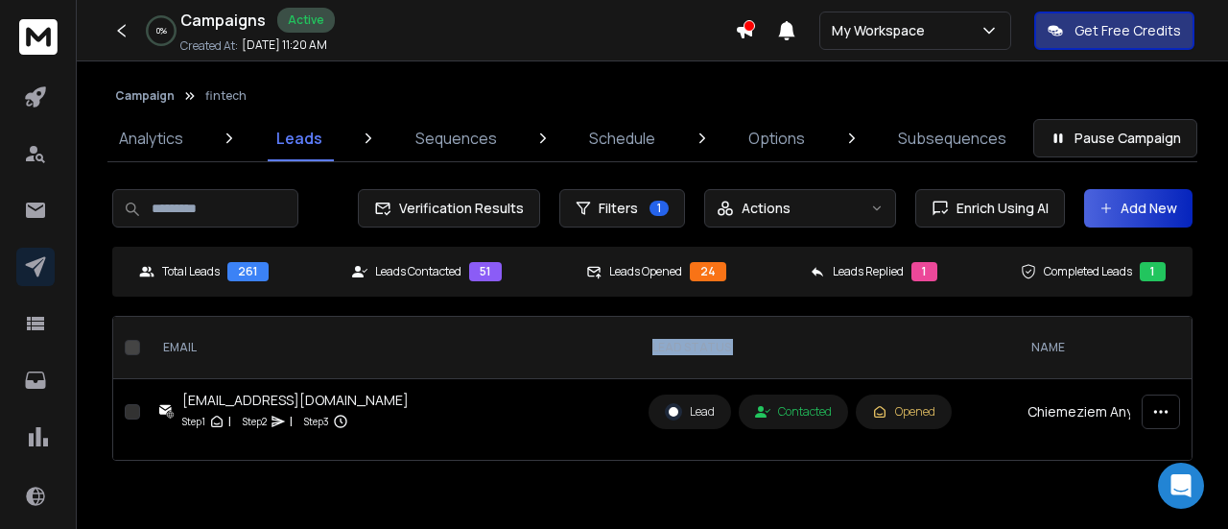
click at [788, 339] on th "LEAD STATUS" at bounding box center [826, 348] width 379 height 62
click at [420, 137] on p "Sequences" at bounding box center [456, 138] width 82 height 23
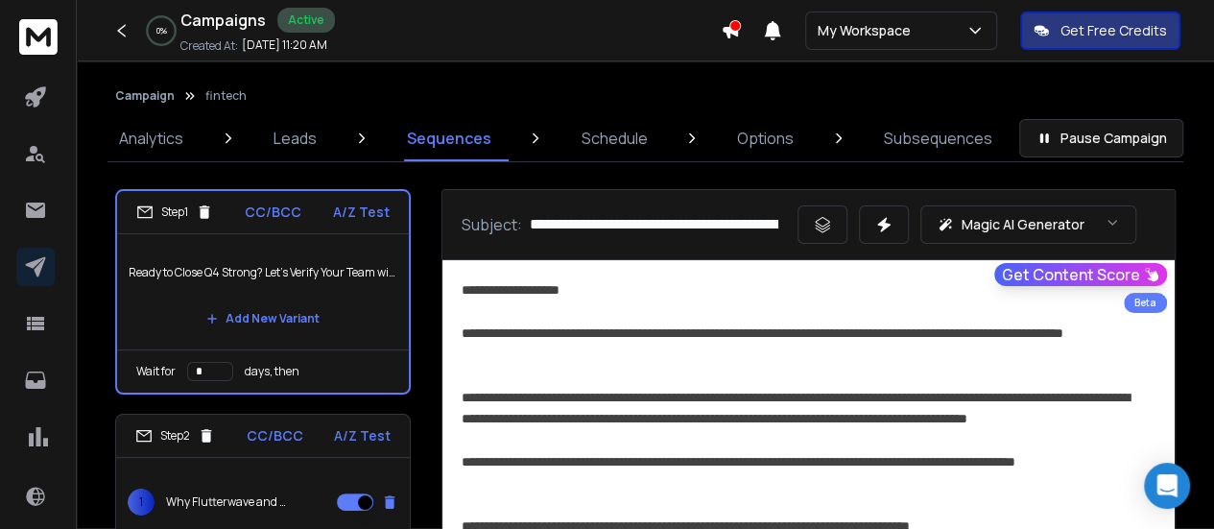
scroll to position [248, 0]
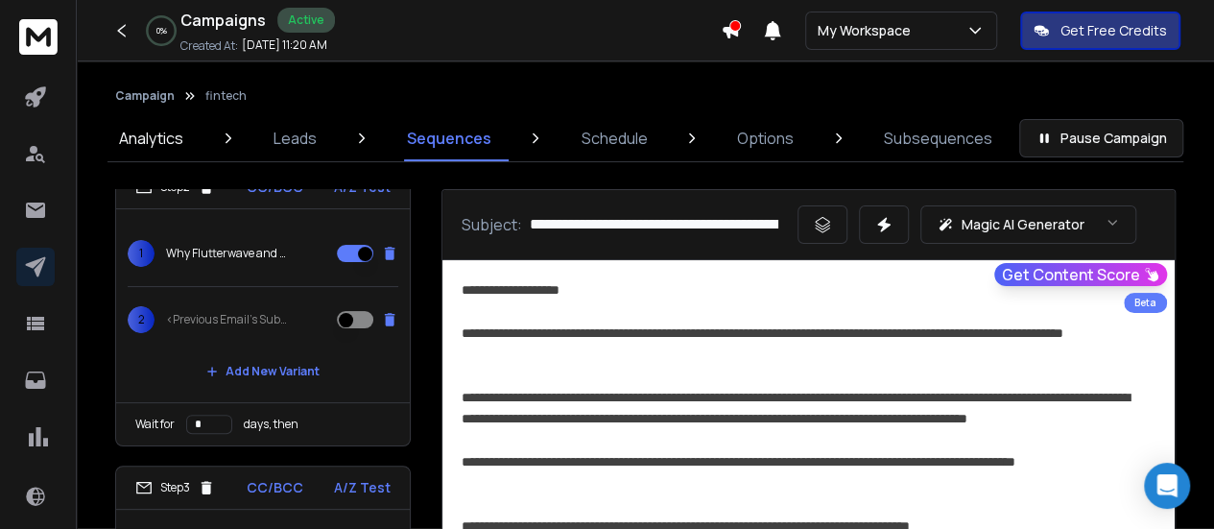
click at [131, 147] on p "Analytics" at bounding box center [151, 138] width 64 height 23
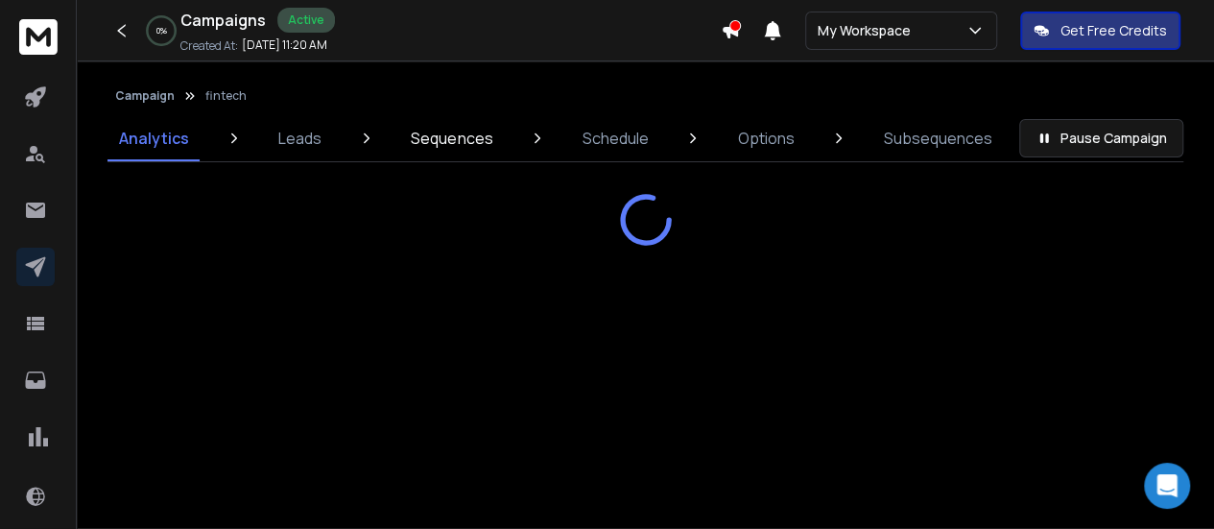
click at [420, 141] on p "Sequences" at bounding box center [452, 138] width 82 height 23
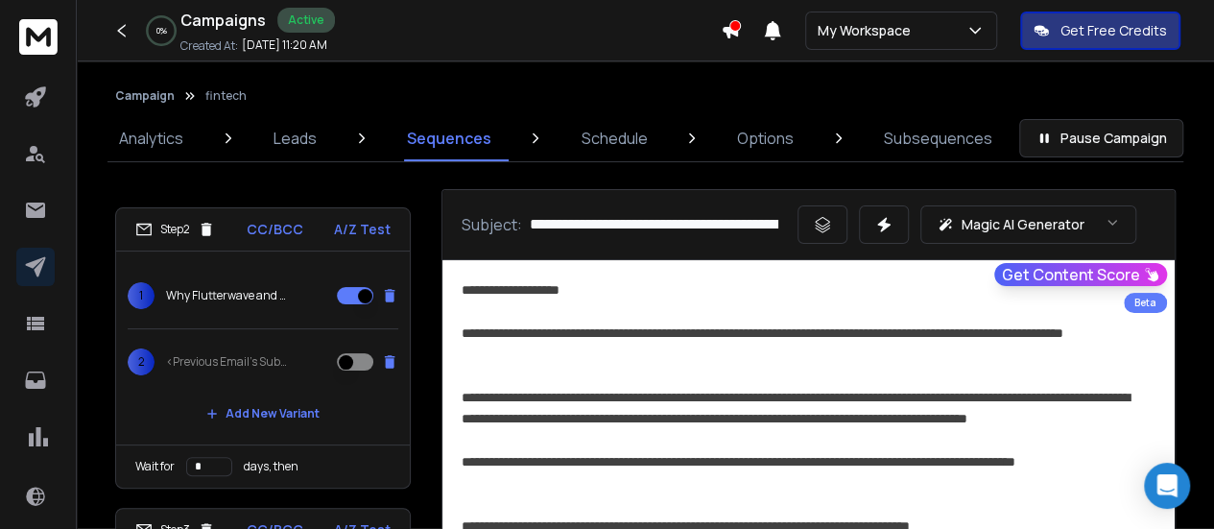
scroll to position [208, 0]
click at [236, 330] on div "2 <Previous Email's Subject>" at bounding box center [263, 359] width 271 height 65
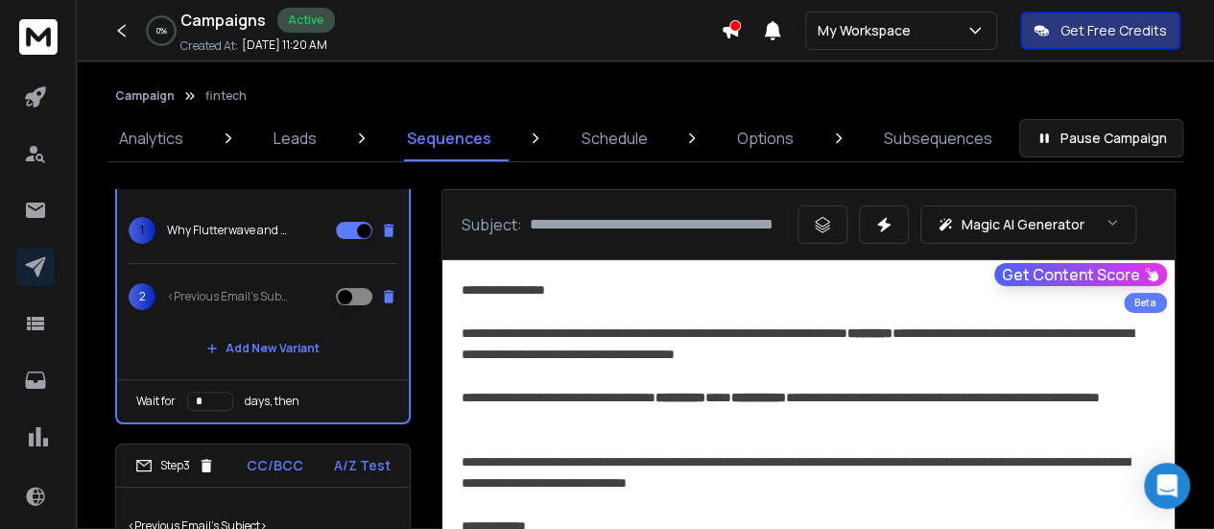
scroll to position [311, 0]
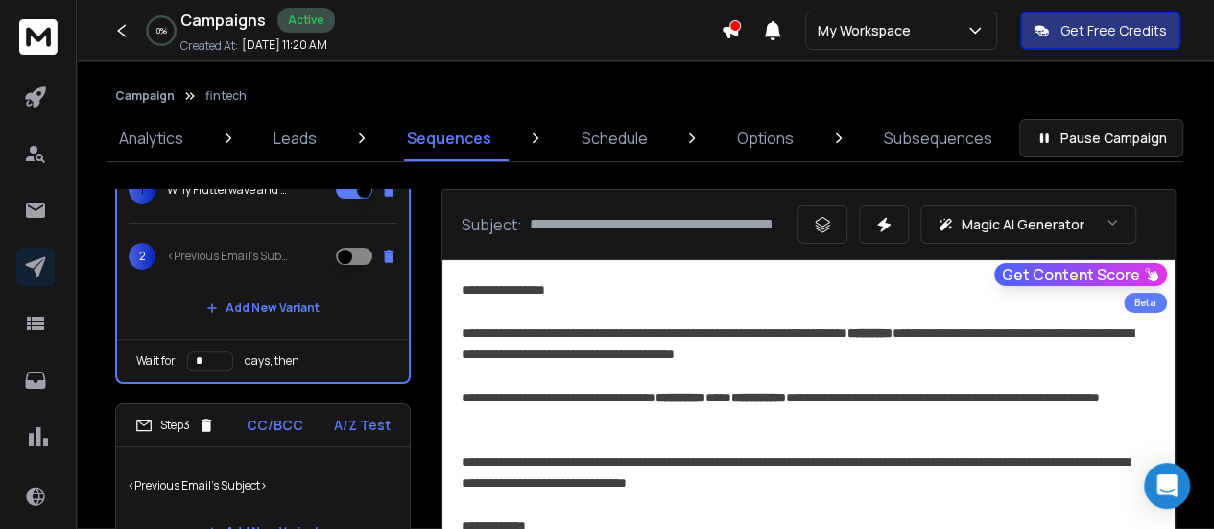
click at [248, 250] on p "<Previous Email's Subject>" at bounding box center [228, 255] width 123 height 15
click at [541, 224] on input at bounding box center [654, 224] width 248 height 23
paste input "**********"
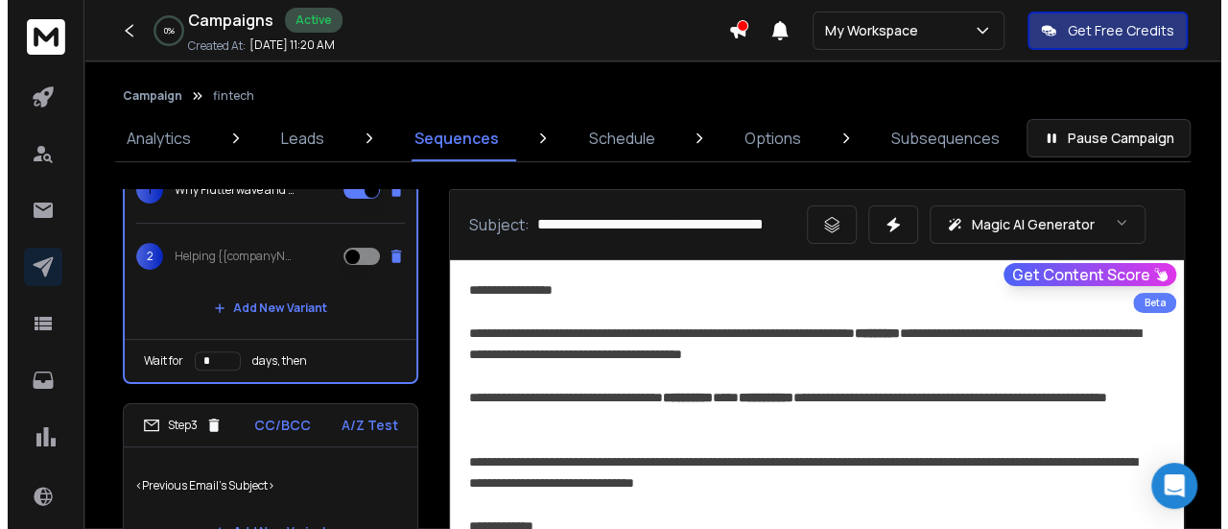
scroll to position [130, 0]
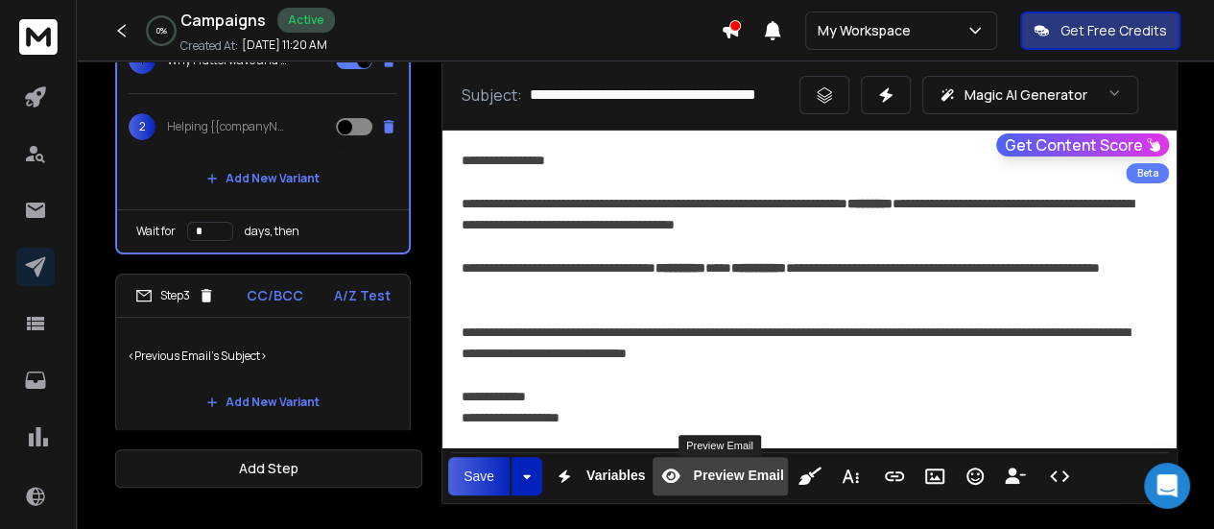
type input "**********"
click at [715, 477] on span "Preview Email" at bounding box center [738, 475] width 98 height 16
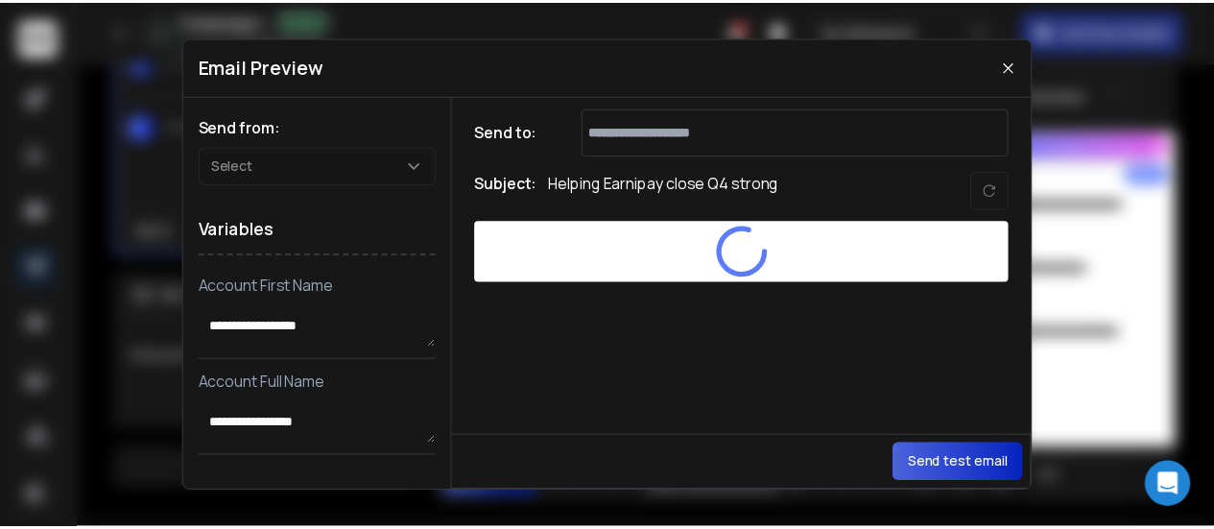
scroll to position [0, 0]
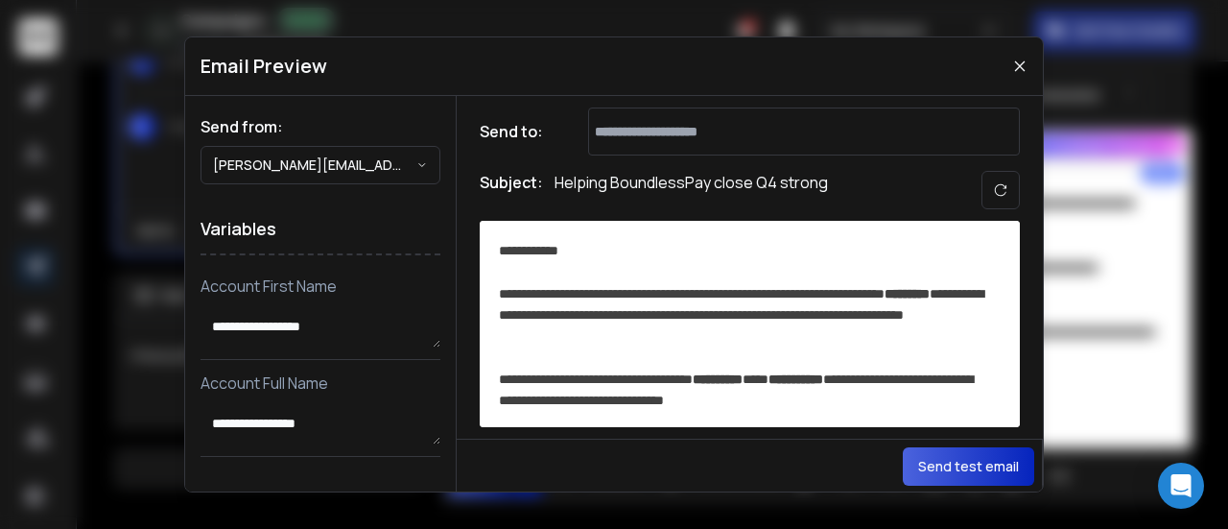
click at [1015, 68] on icon at bounding box center [1019, 66] width 15 height 15
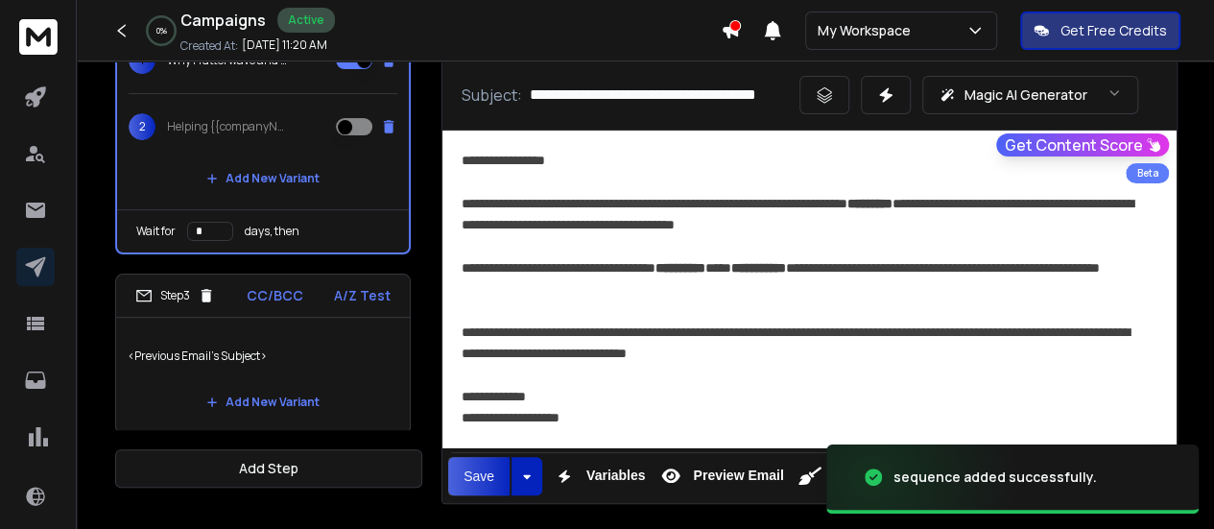
click at [343, 118] on button "button" at bounding box center [354, 126] width 36 height 17
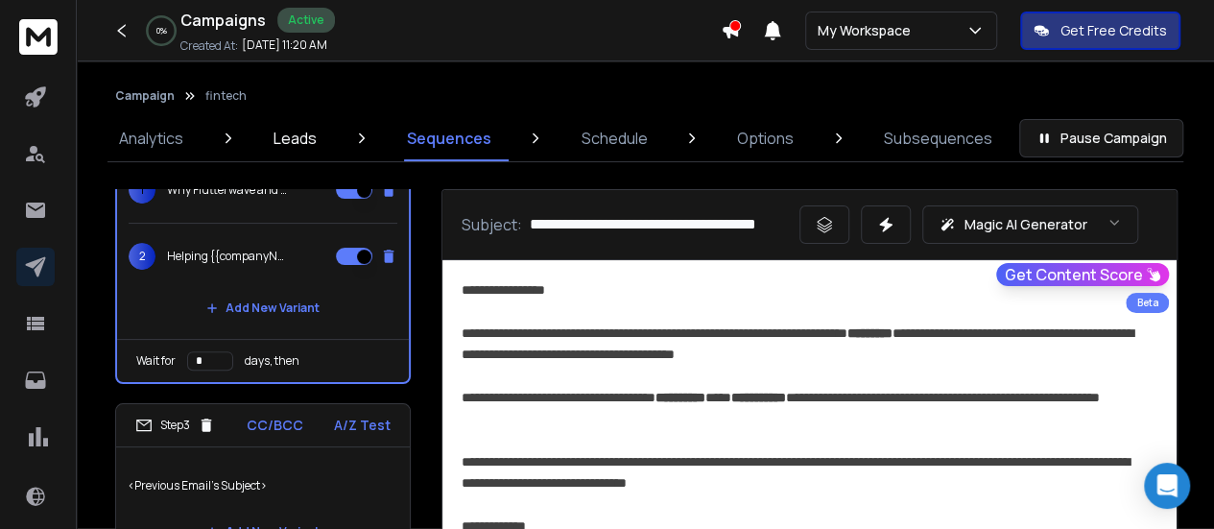
click at [280, 130] on p "Leads" at bounding box center [294, 138] width 43 height 23
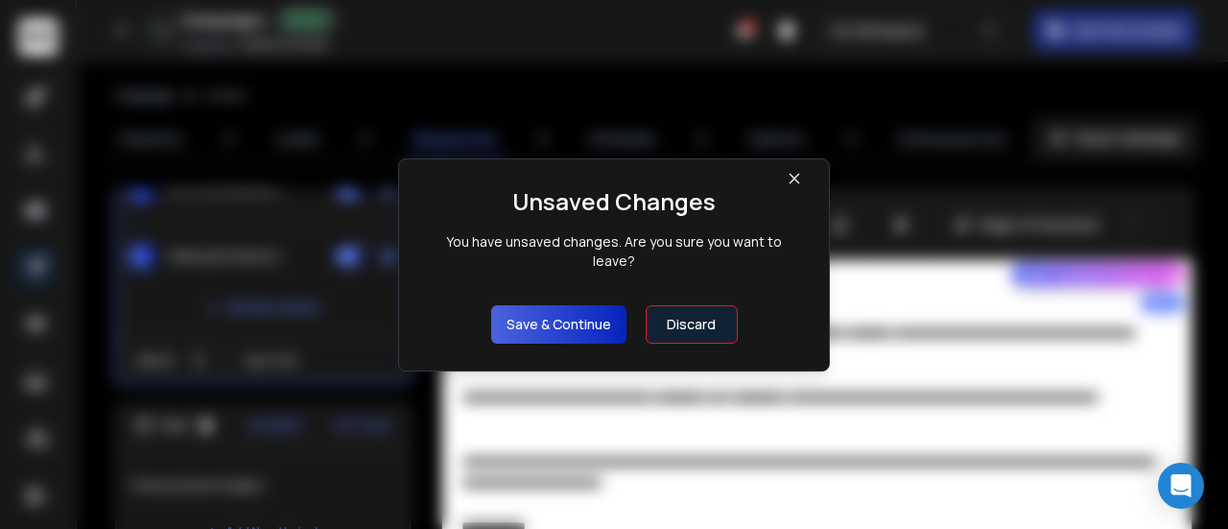
click at [551, 324] on button "Save & Continue" at bounding box center [558, 324] width 135 height 38
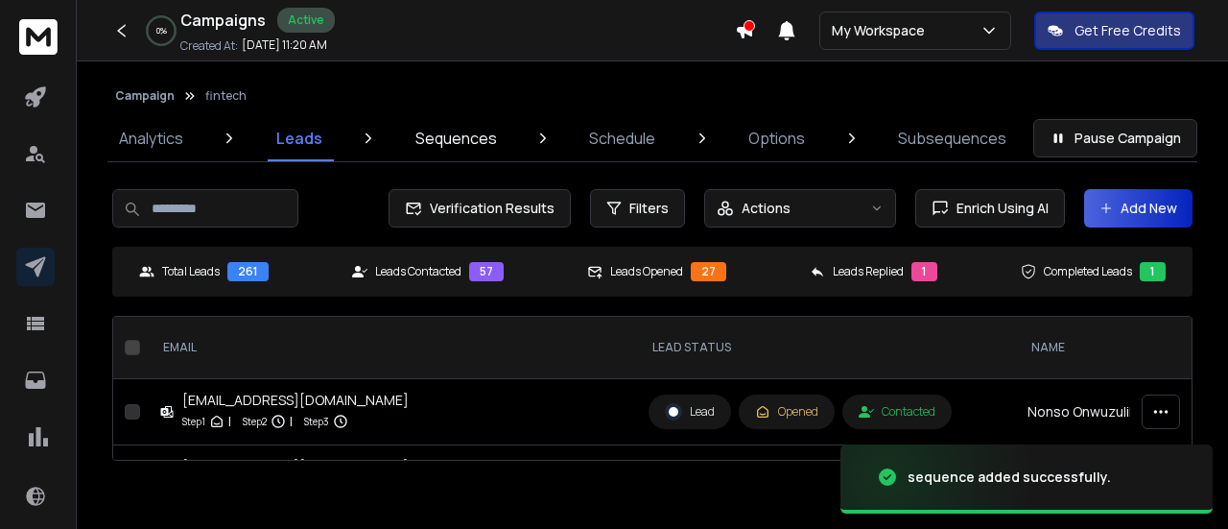
click at [466, 147] on p "Sequences" at bounding box center [456, 138] width 82 height 23
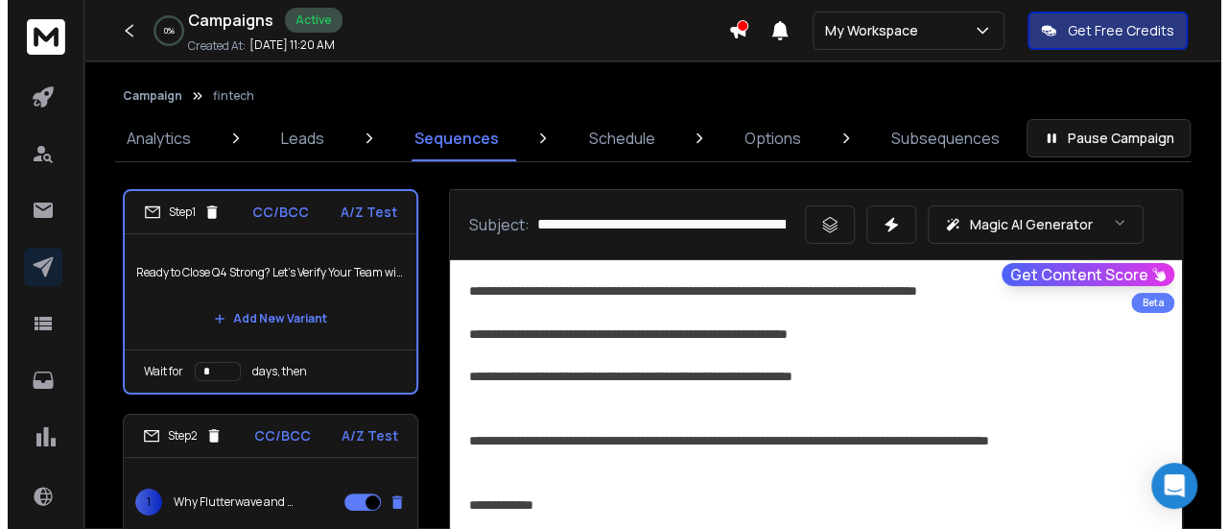
scroll to position [130, 0]
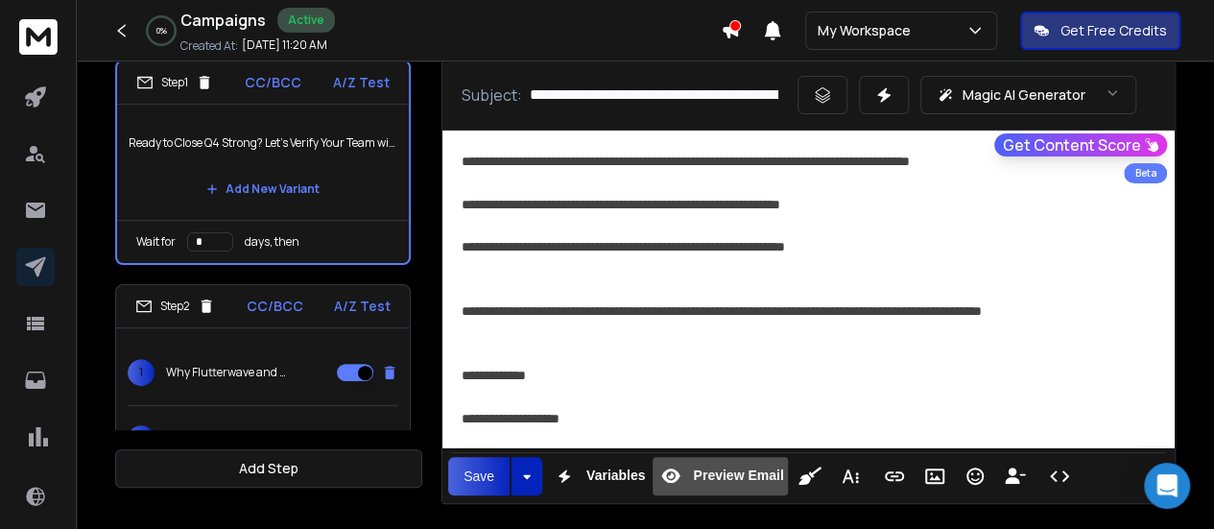
click at [695, 467] on span "Preview Email" at bounding box center [738, 475] width 98 height 16
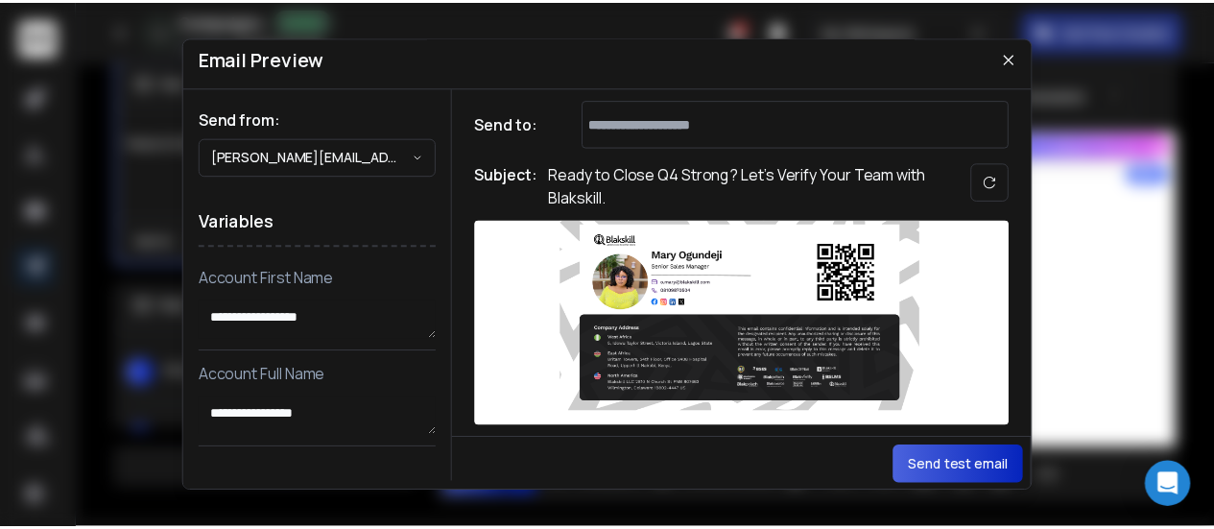
scroll to position [578, 0]
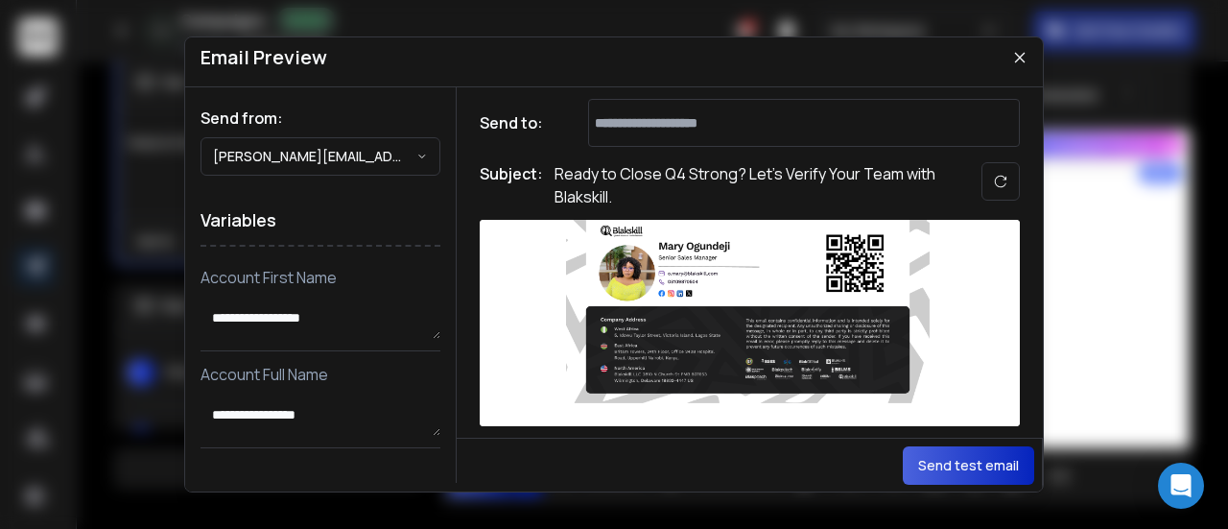
click at [1021, 56] on icon at bounding box center [1020, 57] width 11 height 11
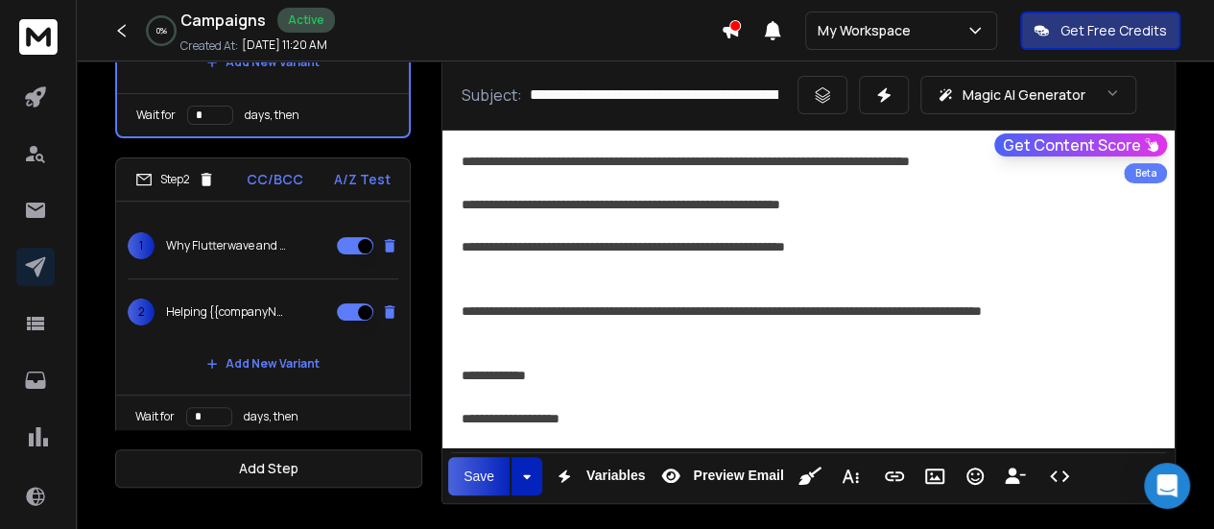
scroll to position [138, 0]
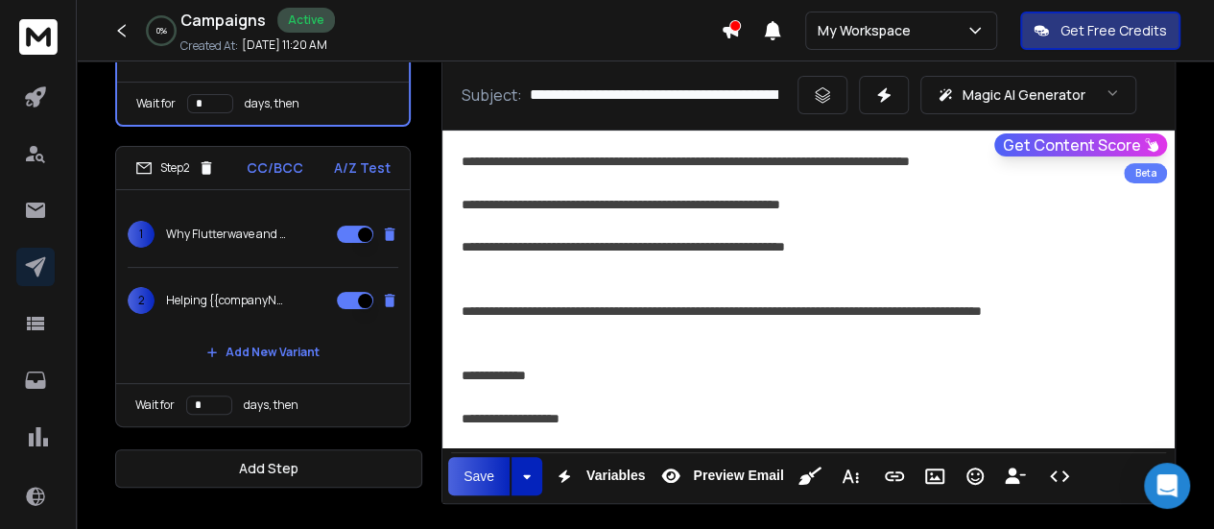
click at [203, 296] on p "Helping {{companyName}} close Q4 strong" at bounding box center [227, 300] width 123 height 15
type input "**********"
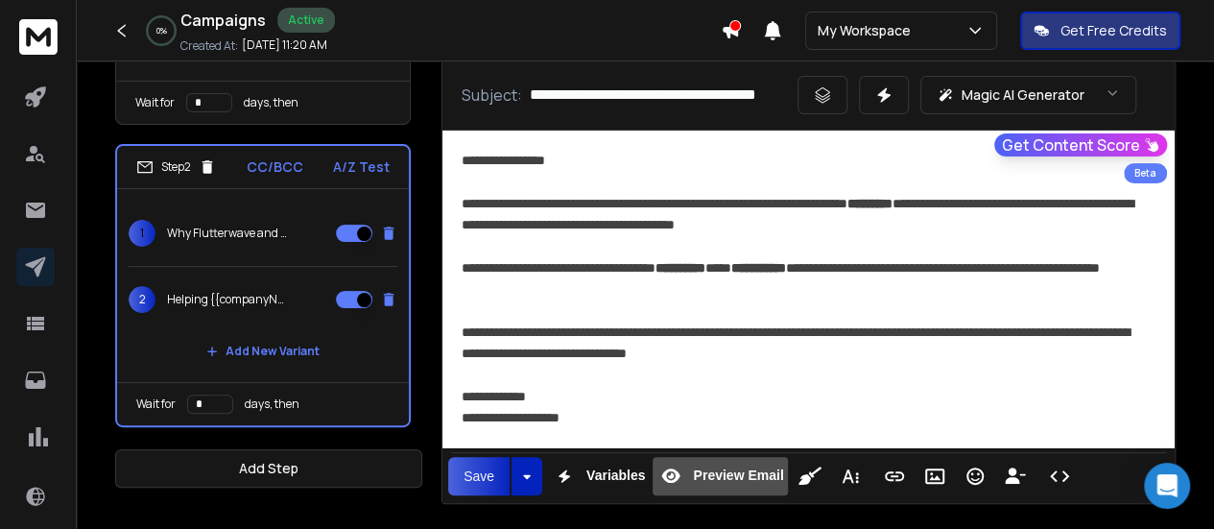
click at [741, 477] on span "Preview Email" at bounding box center [738, 475] width 98 height 16
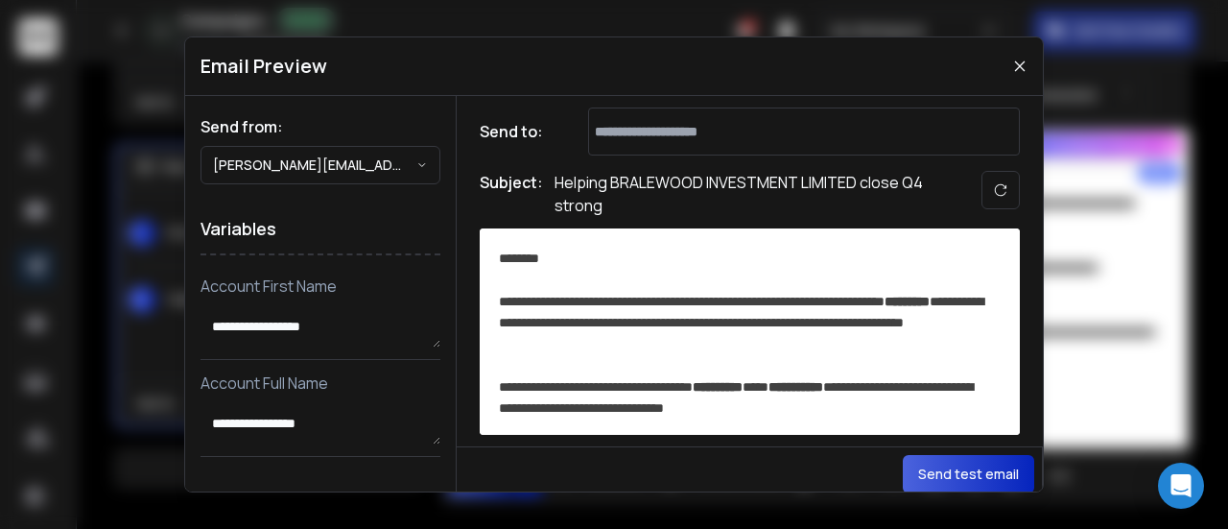
click at [1017, 66] on icon at bounding box center [1019, 66] width 15 height 15
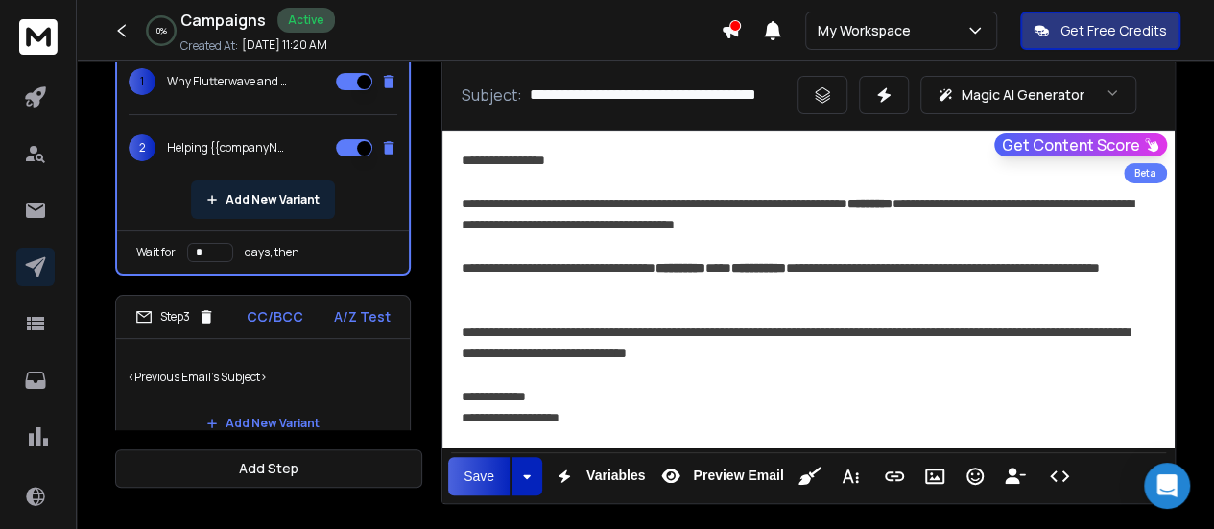
scroll to position [311, 0]
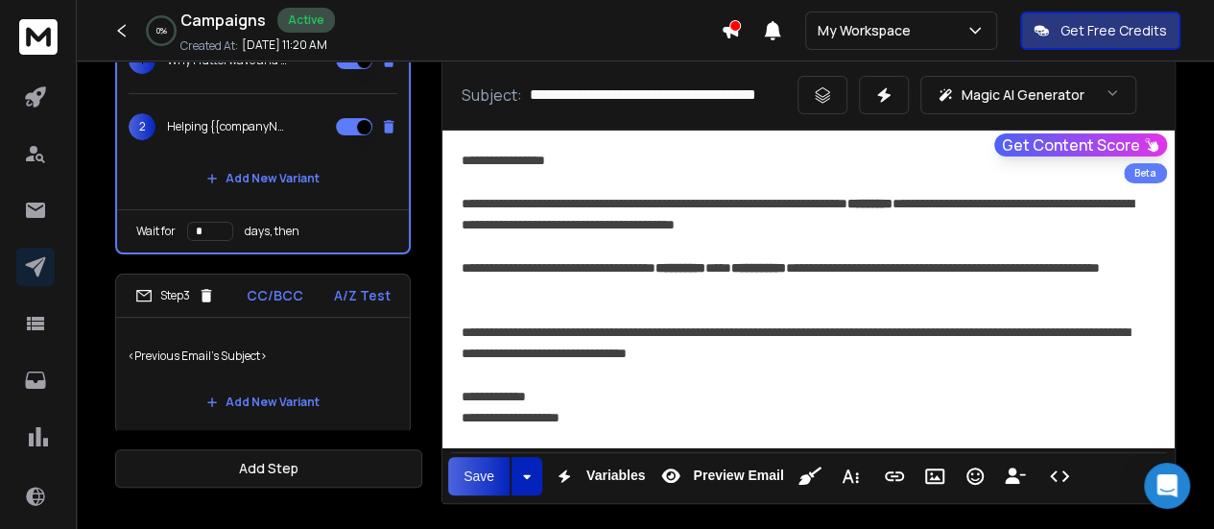
click at [294, 350] on p "<Previous Email's Subject>" at bounding box center [263, 356] width 271 height 54
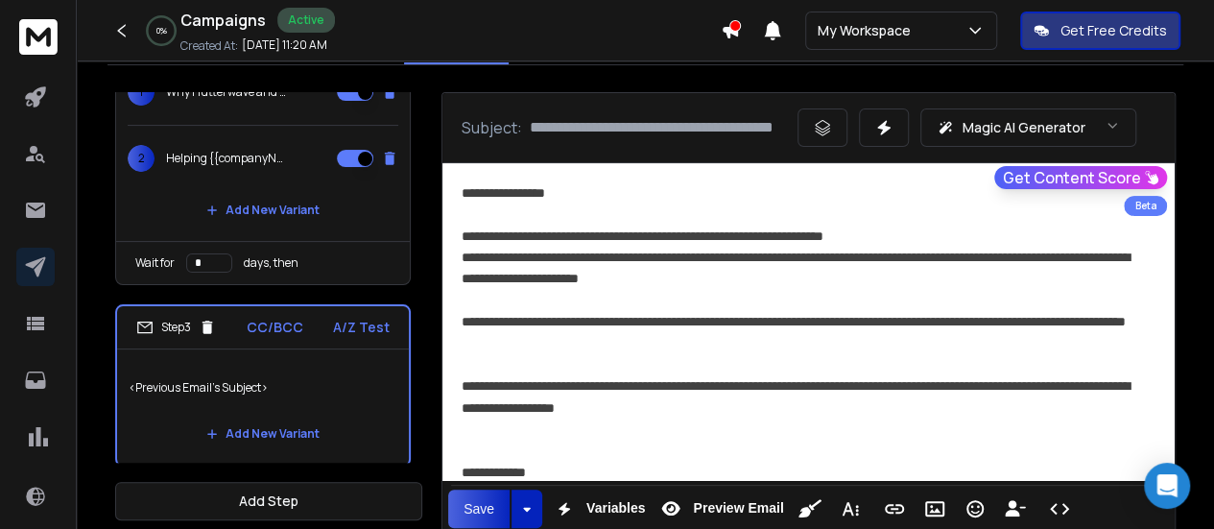
scroll to position [92, 0]
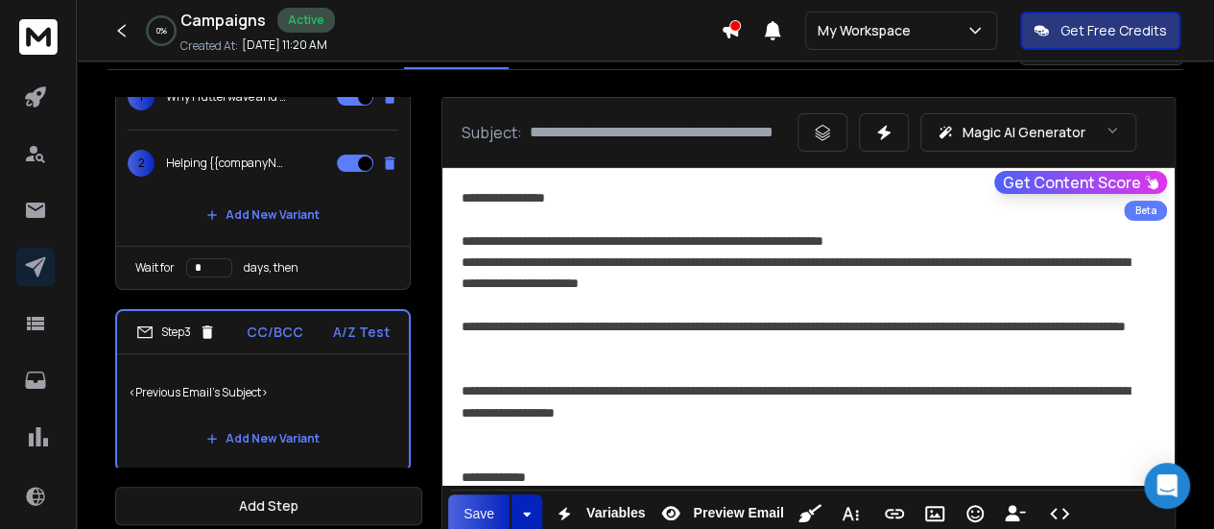
click at [660, 348] on div "**********" at bounding box center [800, 337] width 679 height 43
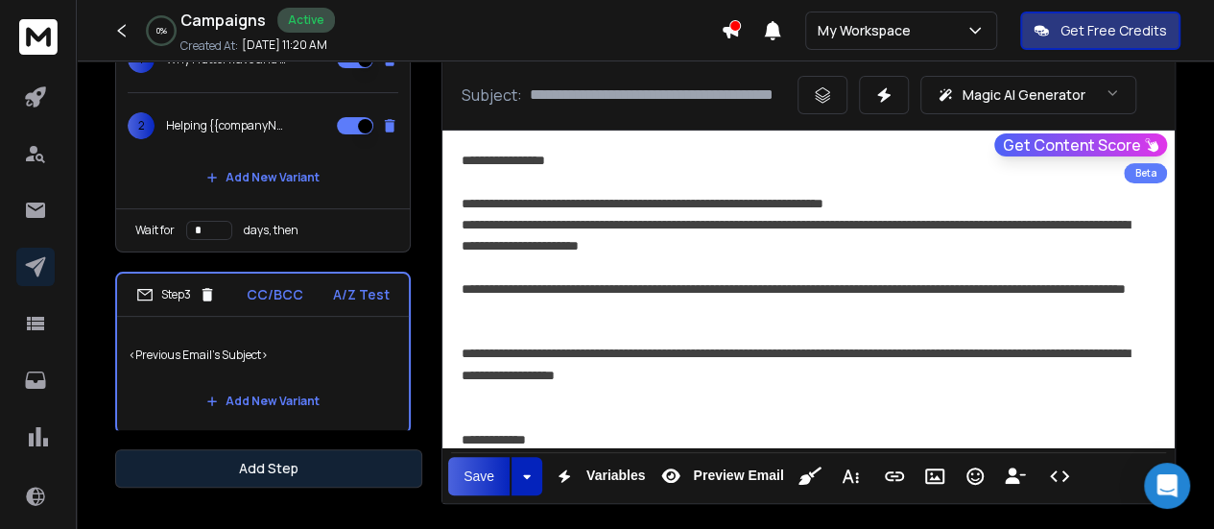
click at [282, 459] on button "Add Step" at bounding box center [268, 468] width 307 height 38
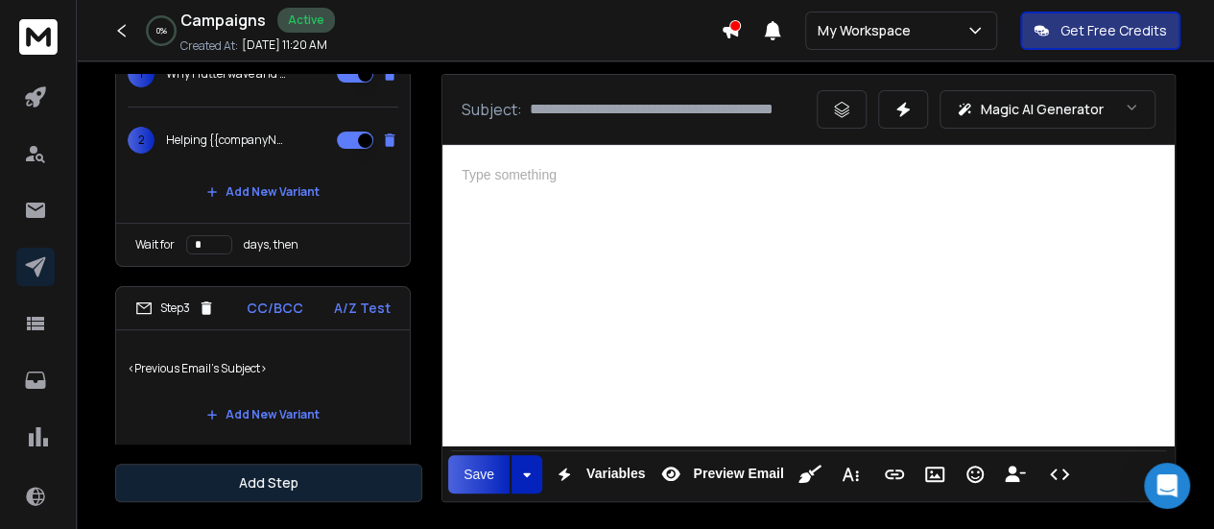
scroll to position [114, 0]
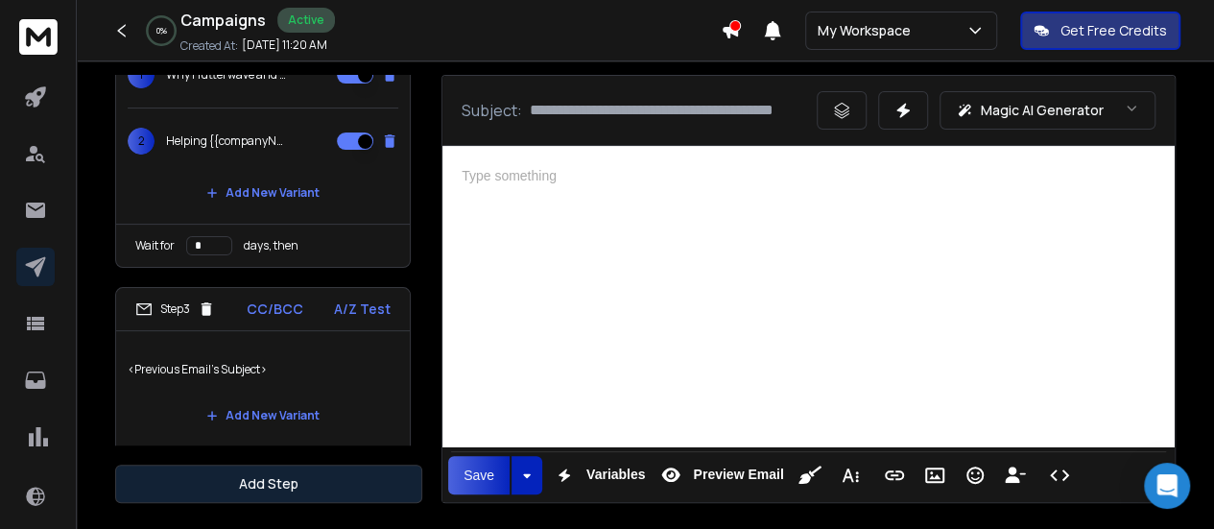
click at [265, 471] on button "Add Step" at bounding box center [268, 483] width 307 height 38
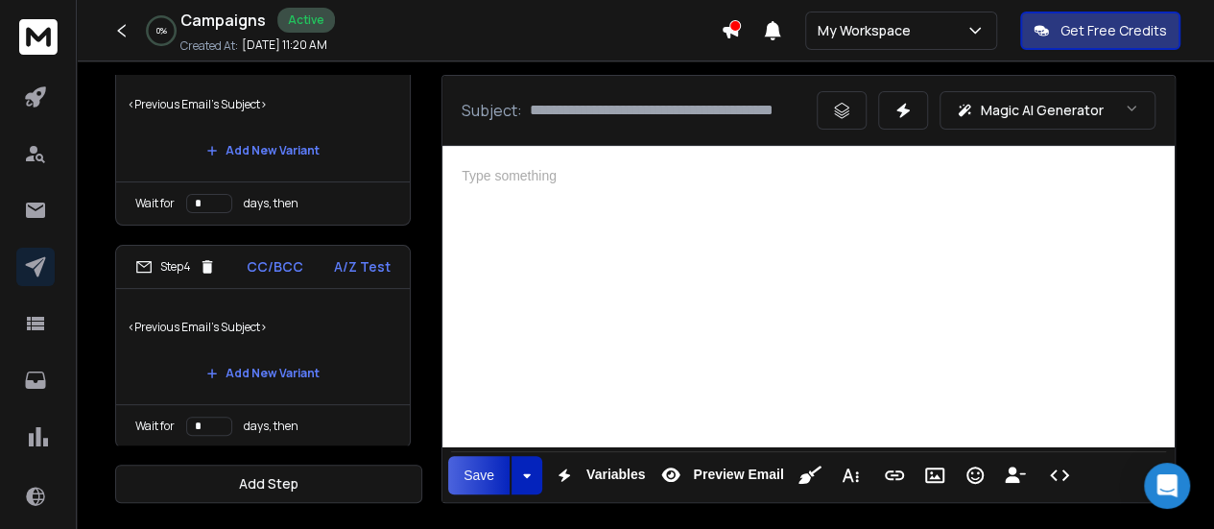
scroll to position [578, 0]
click at [322, 320] on p "<Previous Email's Subject>" at bounding box center [263, 325] width 271 height 54
